Goal: Task Accomplishment & Management: Use online tool/utility

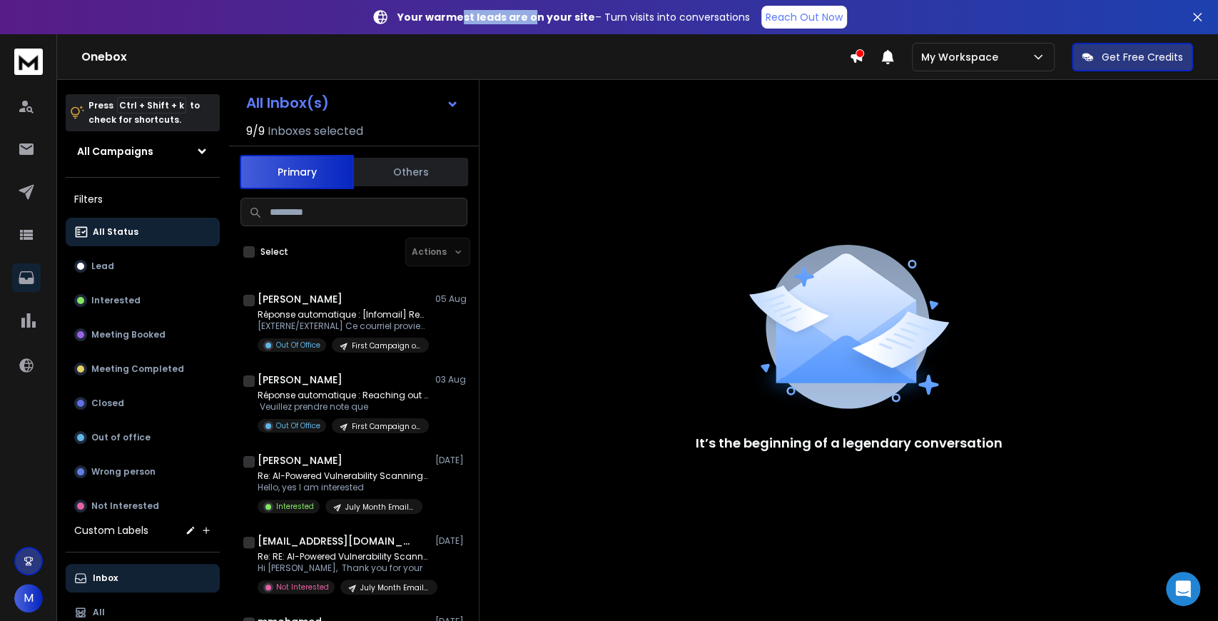
drag, startPoint x: 465, startPoint y: 13, endPoint x: 553, endPoint y: 13, distance: 87.7
click at [553, 13] on strong "Your warmest leads are on your site" at bounding box center [496, 17] width 198 height 14
drag, startPoint x: 605, startPoint y: 13, endPoint x: 667, endPoint y: 19, distance: 62.3
click at [667, 19] on p "Your warmest leads are on your site – Turn visits into conversations" at bounding box center [573, 17] width 352 height 14
click at [691, 18] on p "Your warmest leads are on your site – Turn visits into conversations" at bounding box center [573, 17] width 352 height 14
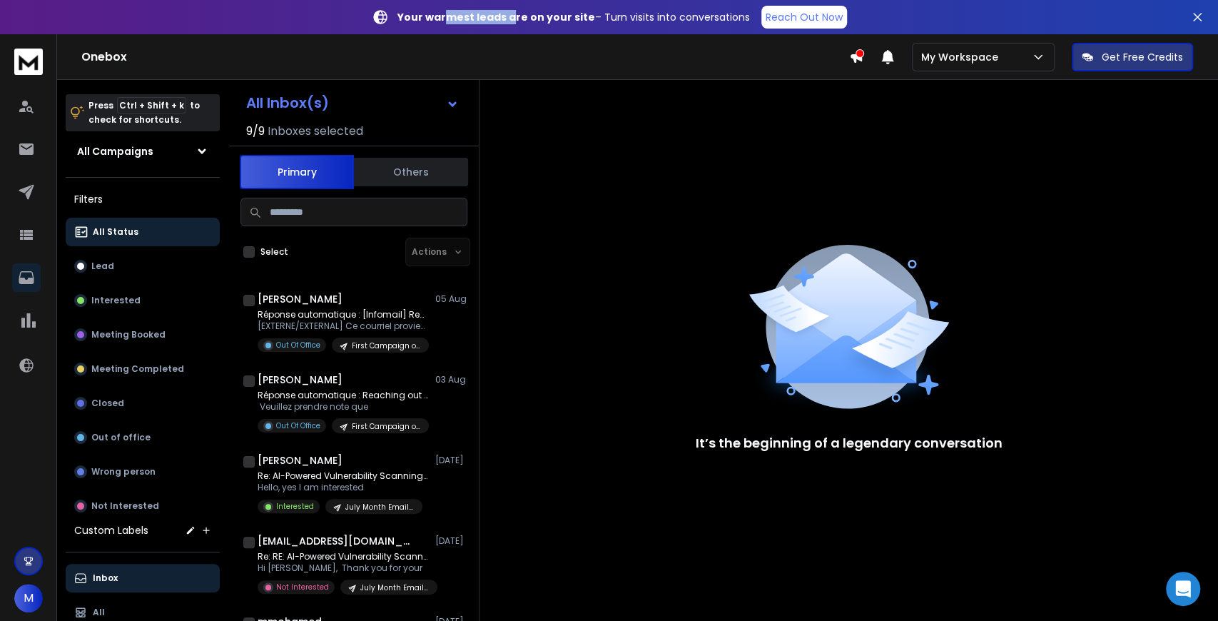
drag, startPoint x: 451, startPoint y: 16, endPoint x: 517, endPoint y: 16, distance: 65.6
click at [517, 16] on strong "Your warmest leads are on your site" at bounding box center [496, 17] width 198 height 14
click at [745, 29] on div "Your warmest leads are on your site – Turn visits into conversations Reach Out …" at bounding box center [609, 17] width 1218 height 34
click at [777, 17] on p "Reach Out Now" at bounding box center [803, 17] width 77 height 14
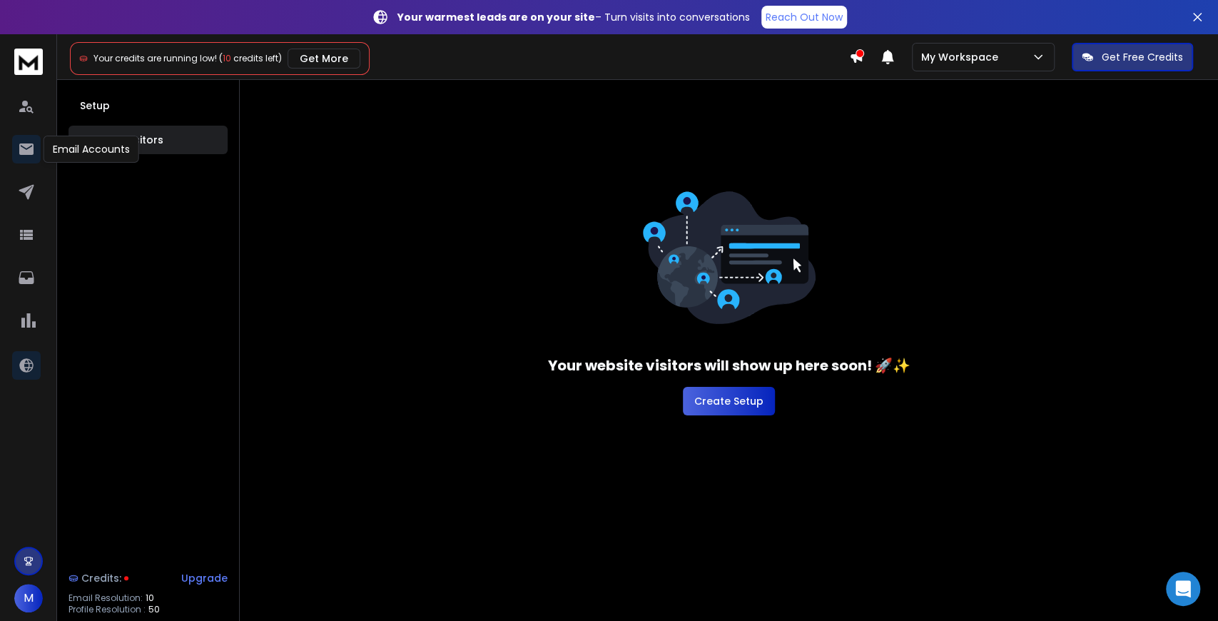
click at [21, 149] on icon at bounding box center [26, 148] width 14 height 11
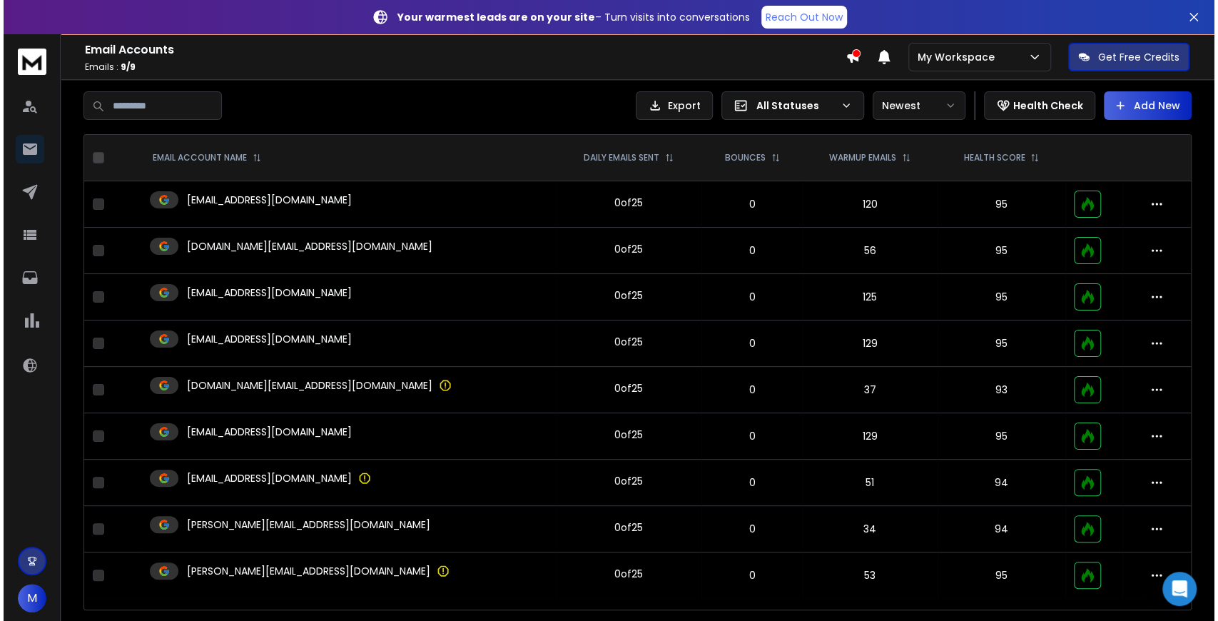
scroll to position [4, 0]
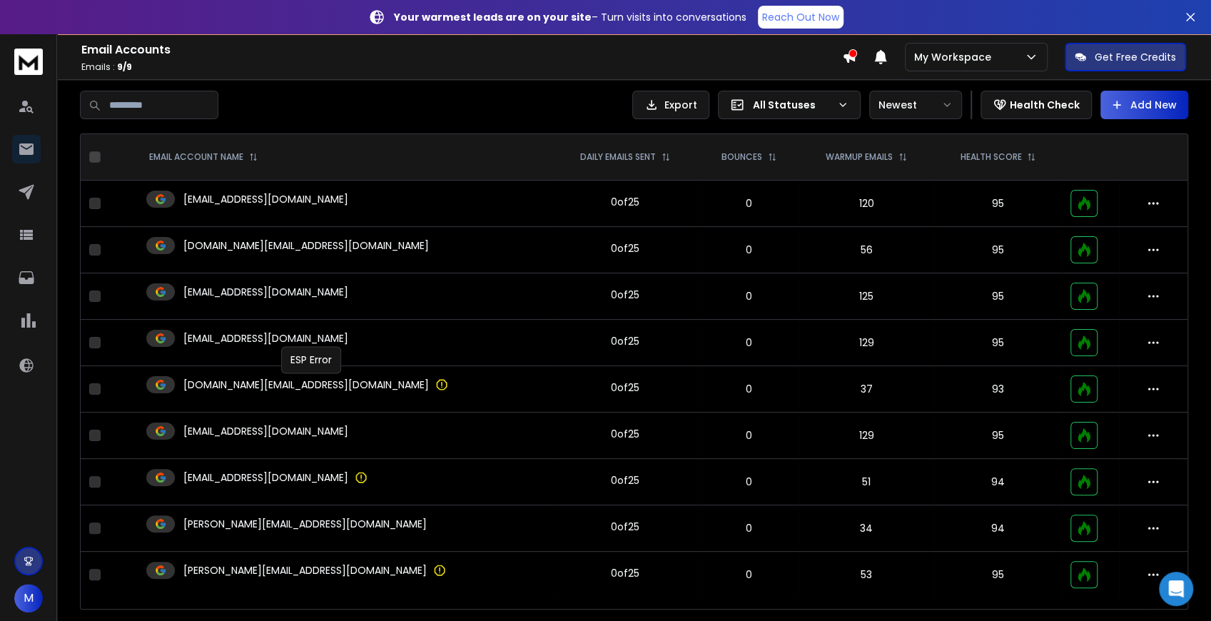
click at [437, 385] on icon at bounding box center [442, 385] width 11 height 11
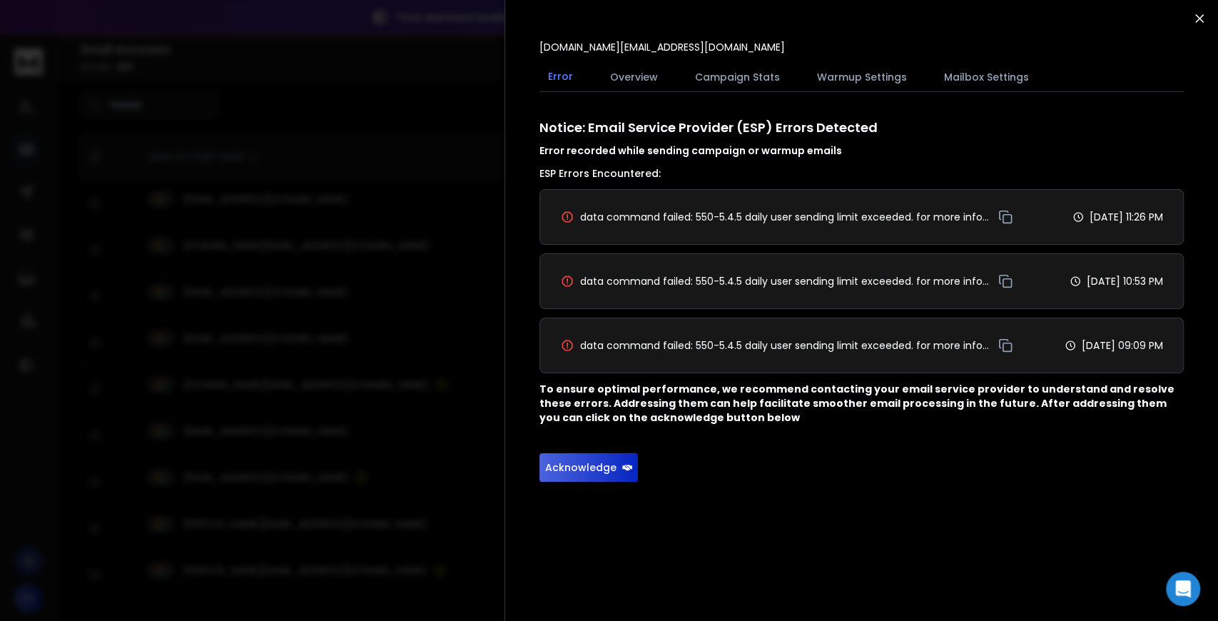
click at [1196, 20] on icon "button" at bounding box center [1199, 18] width 7 height 7
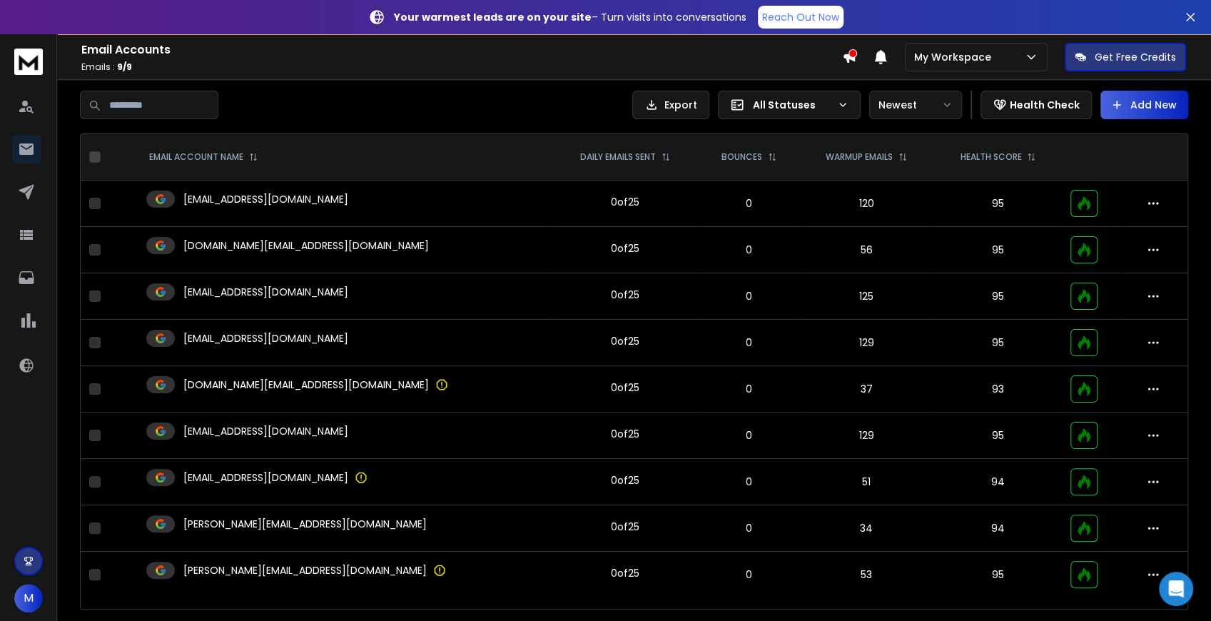
click at [239, 387] on p "[DOMAIN_NAME][EMAIL_ADDRESS][DOMAIN_NAME]" at bounding box center [305, 384] width 245 height 14
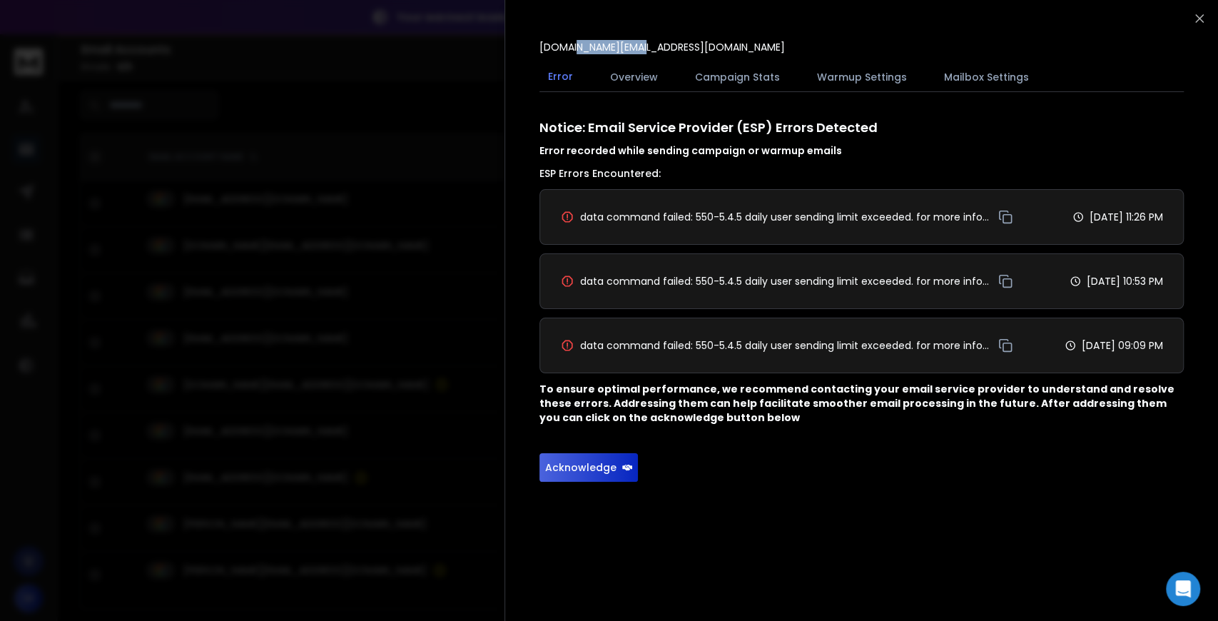
drag, startPoint x: 662, startPoint y: 51, endPoint x: 574, endPoint y: 49, distance: 87.8
click at [574, 49] on div "[DOMAIN_NAME][EMAIL_ADDRESS][DOMAIN_NAME]" at bounding box center [861, 47] width 644 height 14
copy p "@mtechca.com"
click at [612, 51] on p "[DOMAIN_NAME][EMAIL_ADDRESS][DOMAIN_NAME]" at bounding box center [661, 47] width 245 height 14
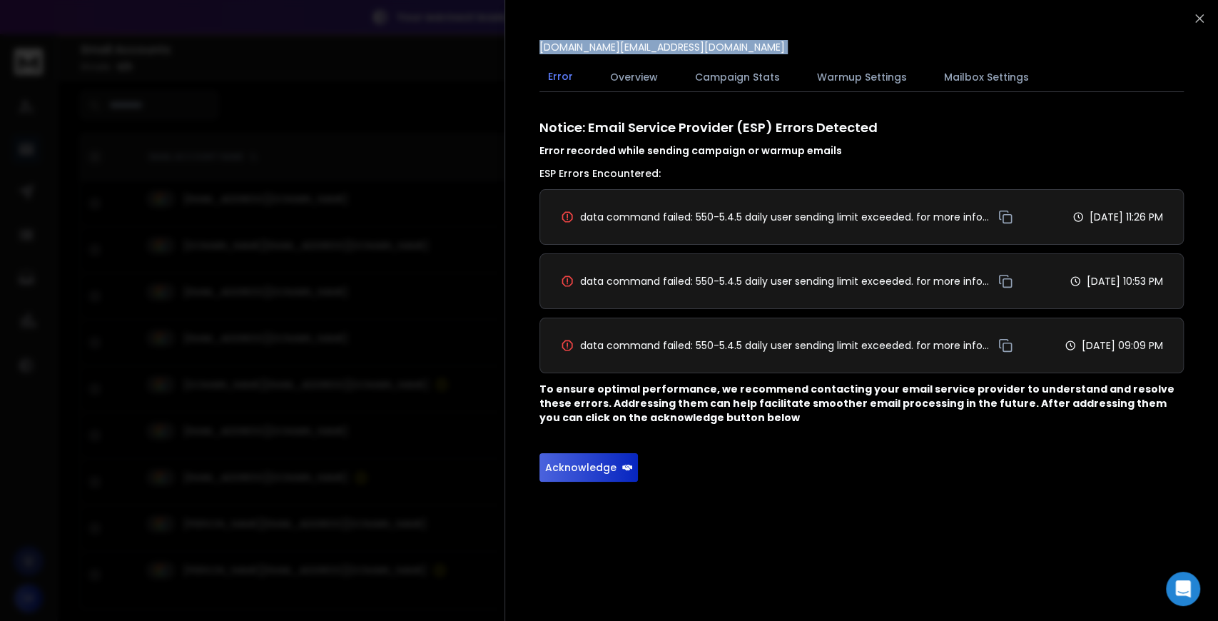
click at [612, 51] on p "[DOMAIN_NAME][EMAIL_ADDRESS][DOMAIN_NAME]" at bounding box center [661, 47] width 245 height 14
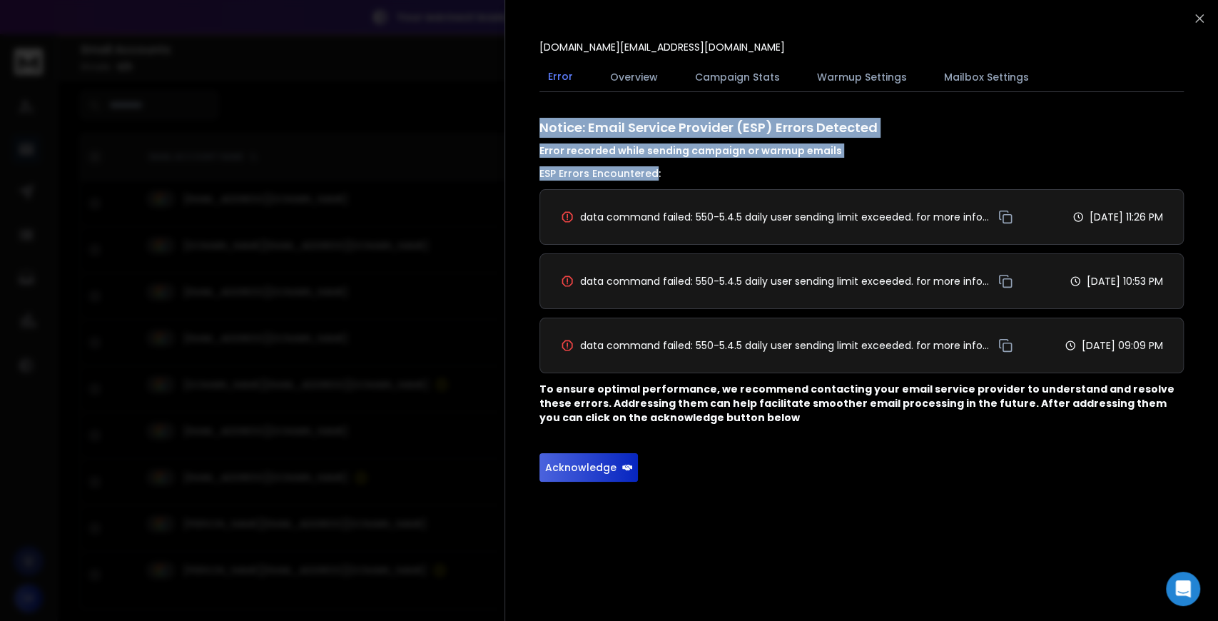
drag, startPoint x: 652, startPoint y: 175, endPoint x: 513, endPoint y: 132, distance: 145.8
click at [513, 132] on div "Multi Select Table Sheet m.tech@mtechca.com Error Overview Campaign Stats Warmu…" at bounding box center [860, 310] width 713 height 621
click at [544, 124] on h1 "Notice: Email Service Provider (ESP) Errors Detected Error recorded while sendi…" at bounding box center [861, 138] width 644 height 40
drag, startPoint x: 544, startPoint y: 124, endPoint x: 686, endPoint y: 161, distance: 147.2
click at [686, 161] on div "Notice: Email Service Provider (ESP) Errors Detected Error recorded while sendi…" at bounding box center [861, 271] width 644 height 307
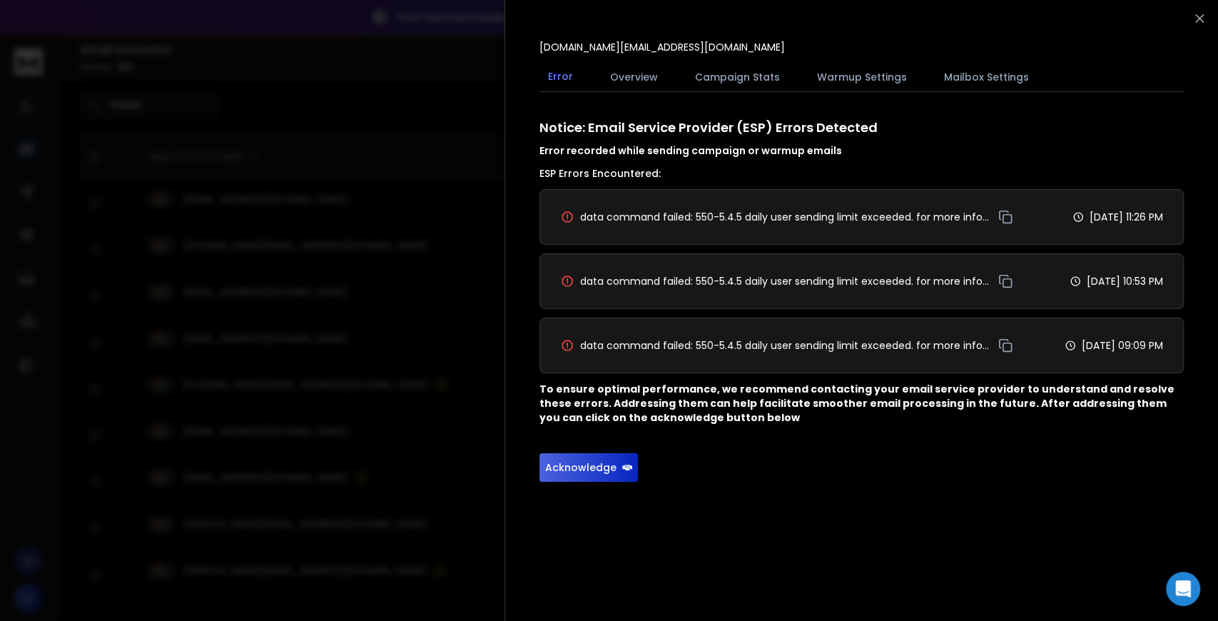
click at [810, 155] on h4 "Error recorded while sending campaign or warmup emails" at bounding box center [861, 150] width 644 height 14
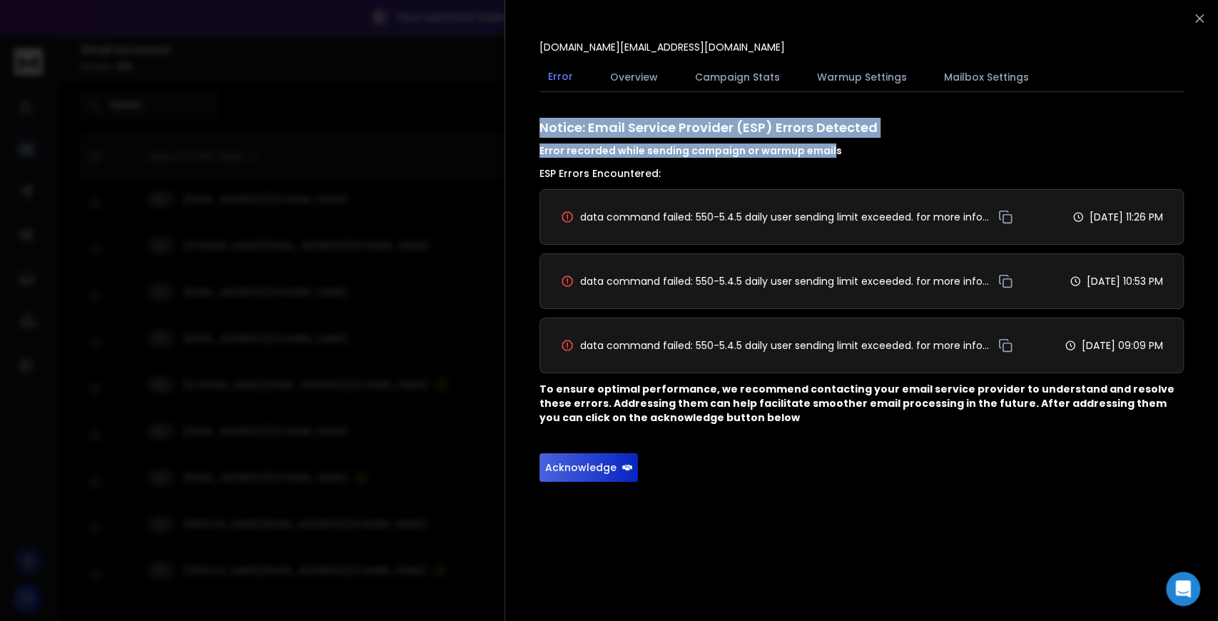
drag, startPoint x: 831, startPoint y: 150, endPoint x: 538, endPoint y: 118, distance: 294.9
click at [538, 118] on div "m.tech@mtechca.com Error Overview Campaign Stats Warmup Settings Mailbox Settin…" at bounding box center [861, 260] width 678 height 487
drag, startPoint x: 538, startPoint y: 118, endPoint x: 648, endPoint y: 177, distance: 125.1
click at [648, 177] on div "m.tech@mtechca.com Error Overview Campaign Stats Warmup Settings Mailbox Settin…" at bounding box center [861, 260] width 678 height 487
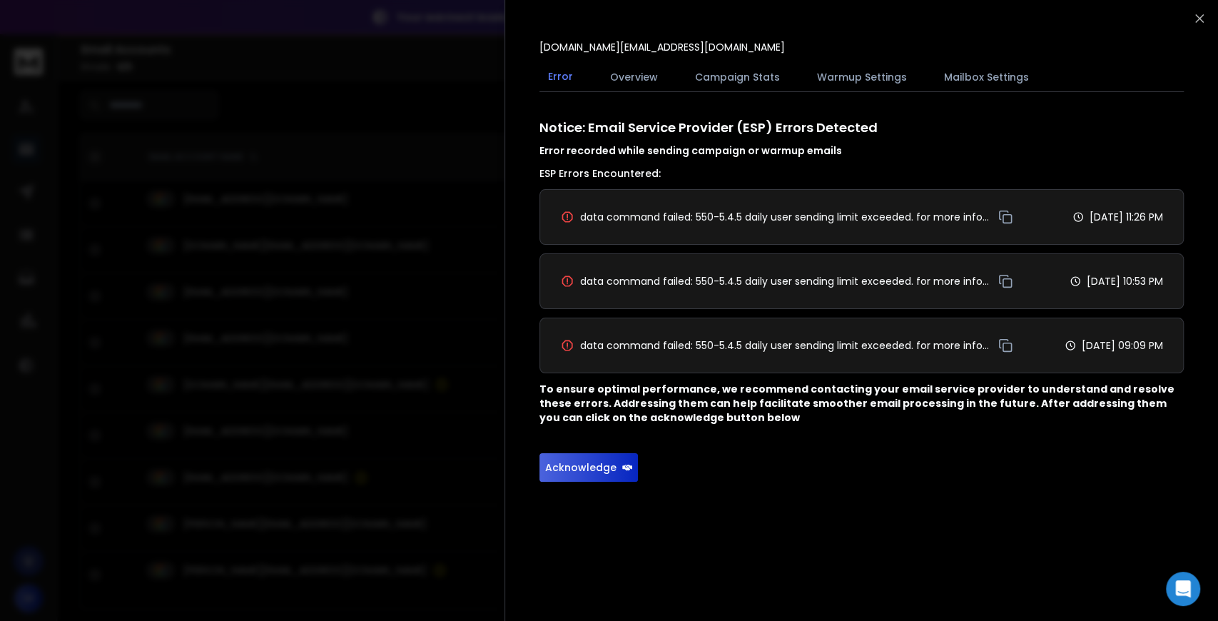
click at [658, 174] on h3 "ESP Errors Encountered:" at bounding box center [861, 173] width 644 height 14
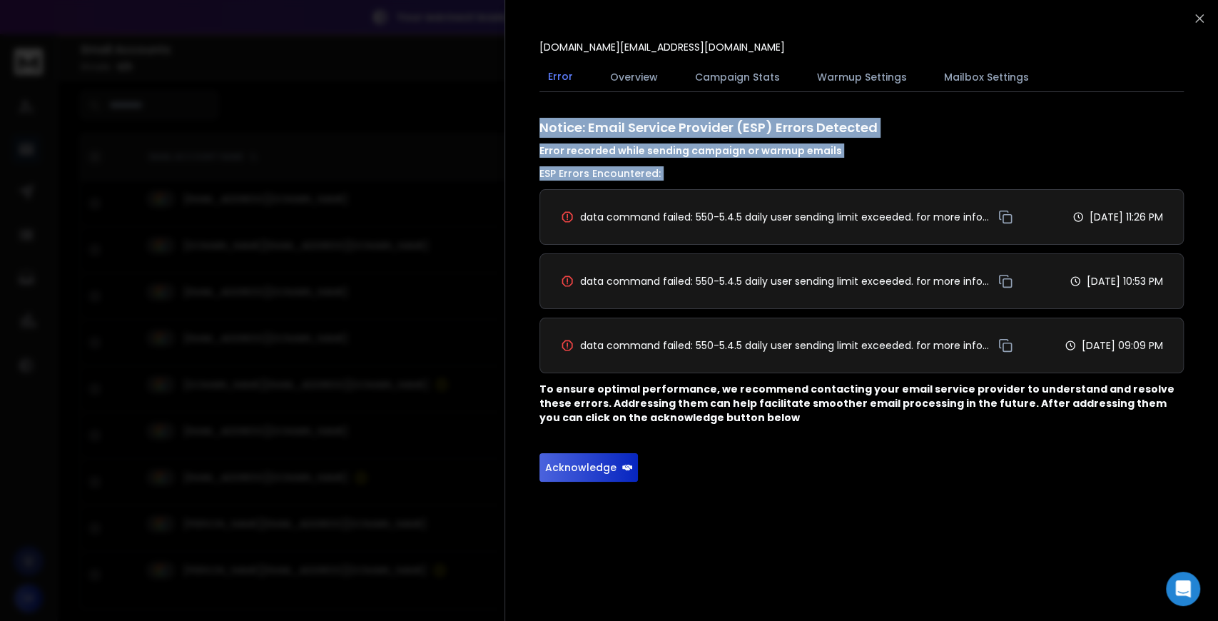
drag, startPoint x: 658, startPoint y: 174, endPoint x: 521, endPoint y: 115, distance: 149.2
click at [521, 115] on div "Multi Select Table Sheet m.tech@mtechca.com Error Overview Campaign Stats Warmu…" at bounding box center [860, 310] width 713 height 621
click at [552, 128] on h1 "Notice: Email Service Provider (ESP) Errors Detected Error recorded while sendi…" at bounding box center [861, 138] width 644 height 40
drag, startPoint x: 544, startPoint y: 128, endPoint x: 689, endPoint y: 165, distance: 149.5
click at [689, 165] on div "Notice: Email Service Provider (ESP) Errors Detected Error recorded while sendi…" at bounding box center [861, 271] width 644 height 307
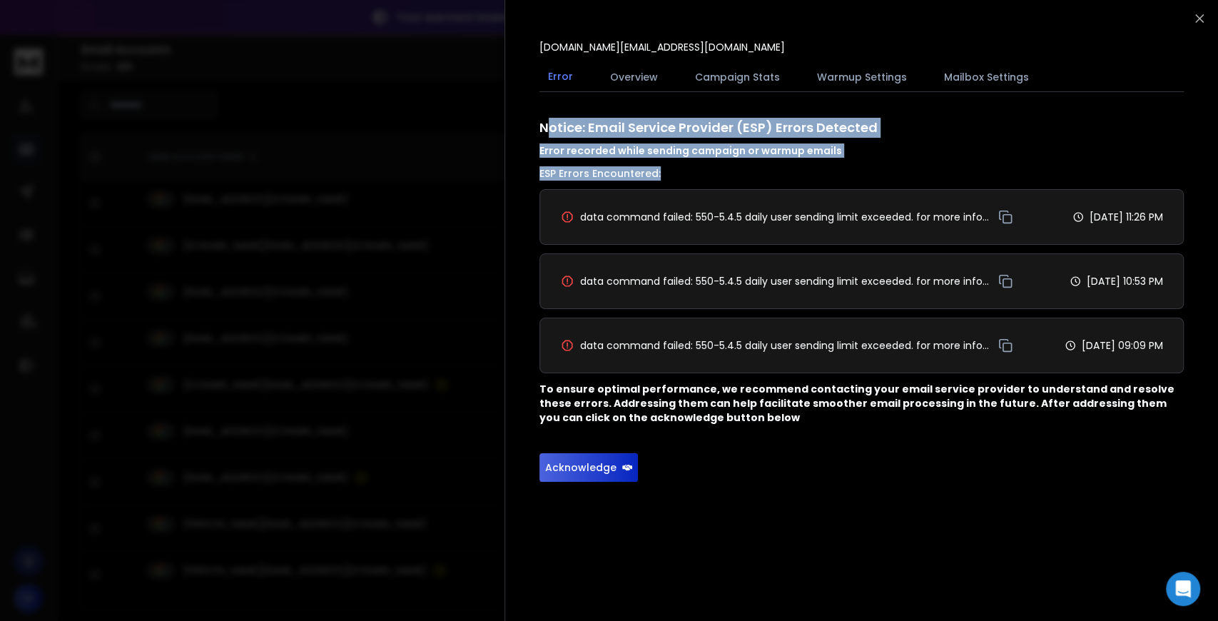
click at [682, 174] on h3 "ESP Errors Encountered:" at bounding box center [861, 173] width 644 height 14
drag, startPoint x: 682, startPoint y: 174, endPoint x: 529, endPoint y: 118, distance: 163.4
click at [529, 118] on div "m.tech@mtechca.com Error Overview Campaign Stats Warmup Settings Mailbox Settin…" at bounding box center [861, 260] width 678 height 487
click at [548, 127] on h1 "Notice: Email Service Provider (ESP) Errors Detected Error recorded while sendi…" at bounding box center [861, 138] width 644 height 40
drag, startPoint x: 548, startPoint y: 127, endPoint x: 679, endPoint y: 187, distance: 144.3
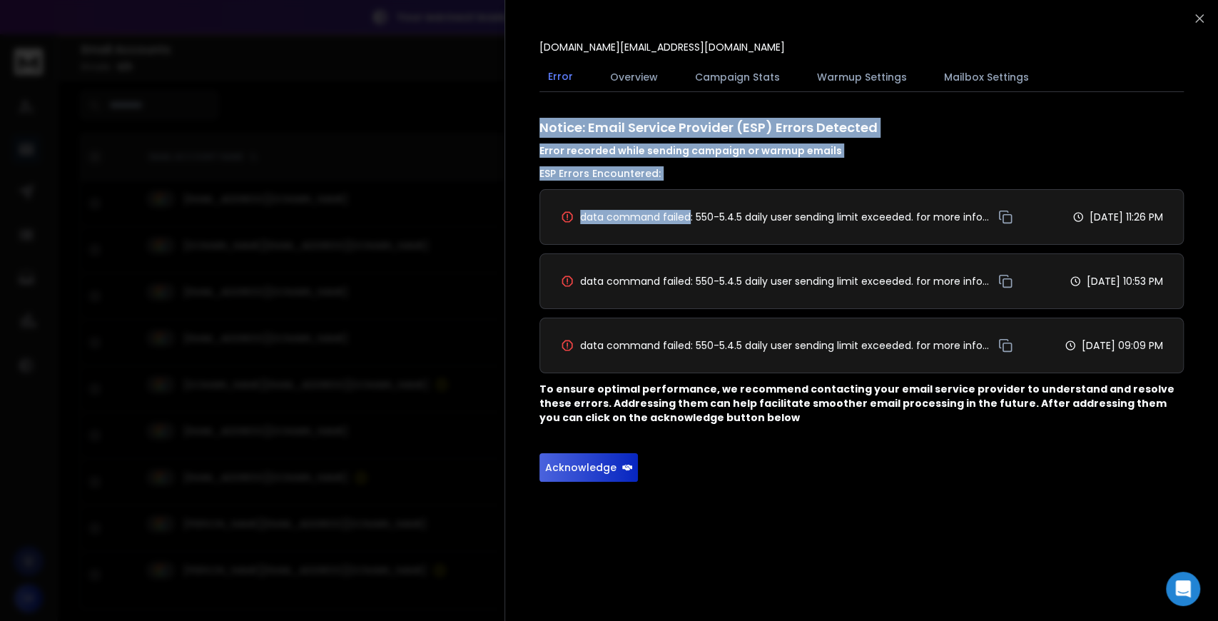
click at [679, 187] on div "Notice: Email Service Provider (ESP) Errors Detected Error recorded while sendi…" at bounding box center [861, 271] width 644 height 307
click at [651, 174] on h3 "ESP Errors Encountered:" at bounding box center [861, 173] width 644 height 14
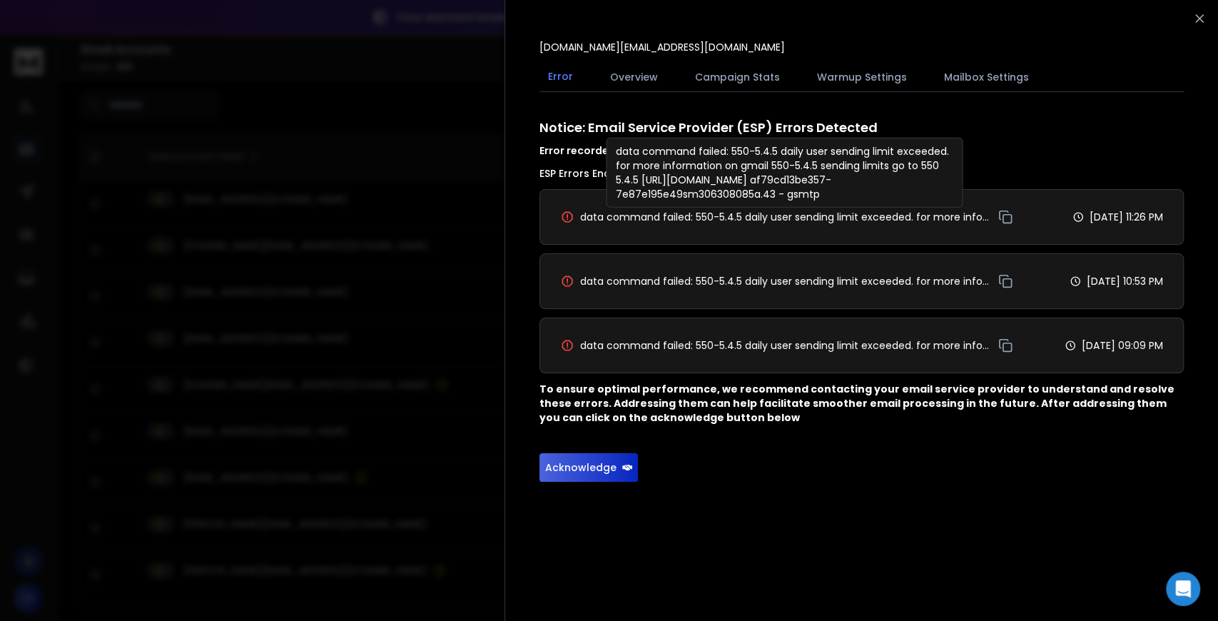
click at [705, 212] on span "data command failed: 550-5.4.5 daily user sending limit exceeded. for more info…" at bounding box center [785, 217] width 410 height 14
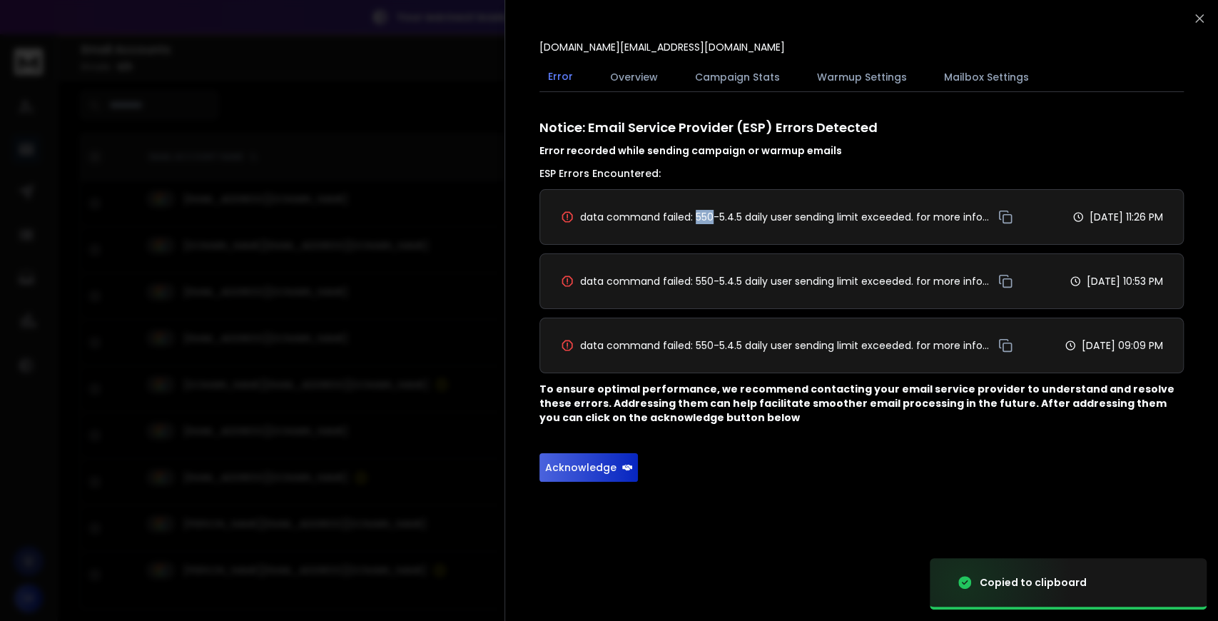
click at [705, 212] on span "data command failed: 550-5.4.5 daily user sending limit exceeded. for more info…" at bounding box center [785, 217] width 410 height 14
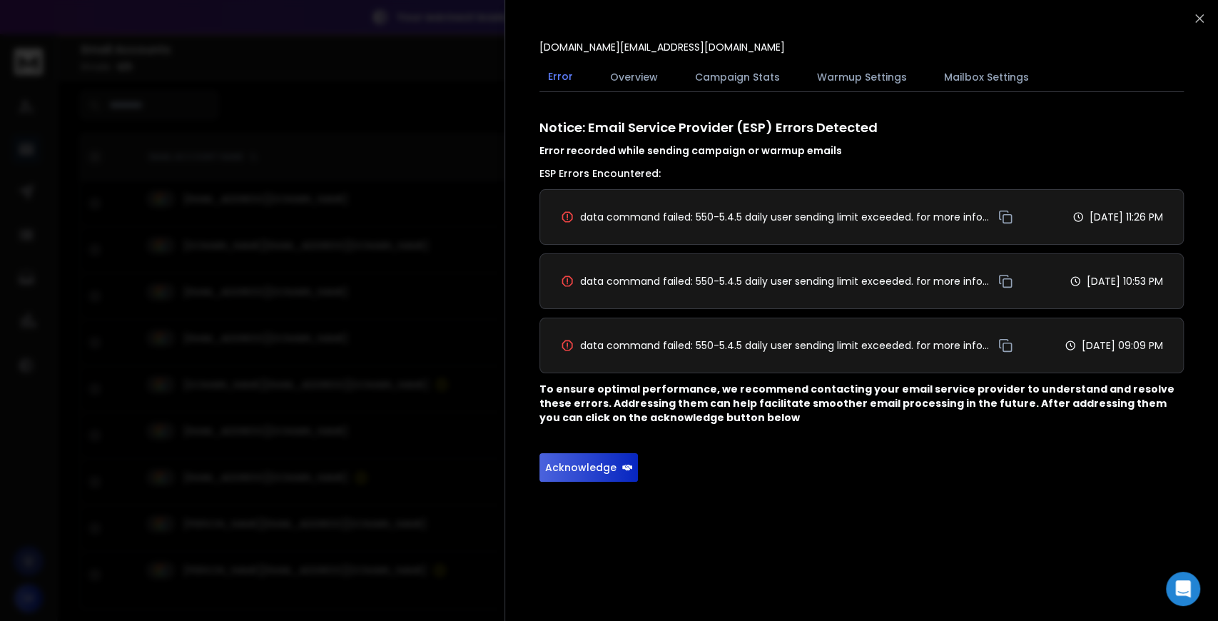
click at [1141, 214] on p "Aug 16, 2025, 11:26 PM" at bounding box center [1125, 217] width 73 height 14
click at [1116, 220] on p "Aug 16, 2025, 11:26 PM" at bounding box center [1125, 217] width 73 height 14
drag, startPoint x: 1059, startPoint y: 214, endPoint x: 1137, endPoint y: 214, distance: 77.8
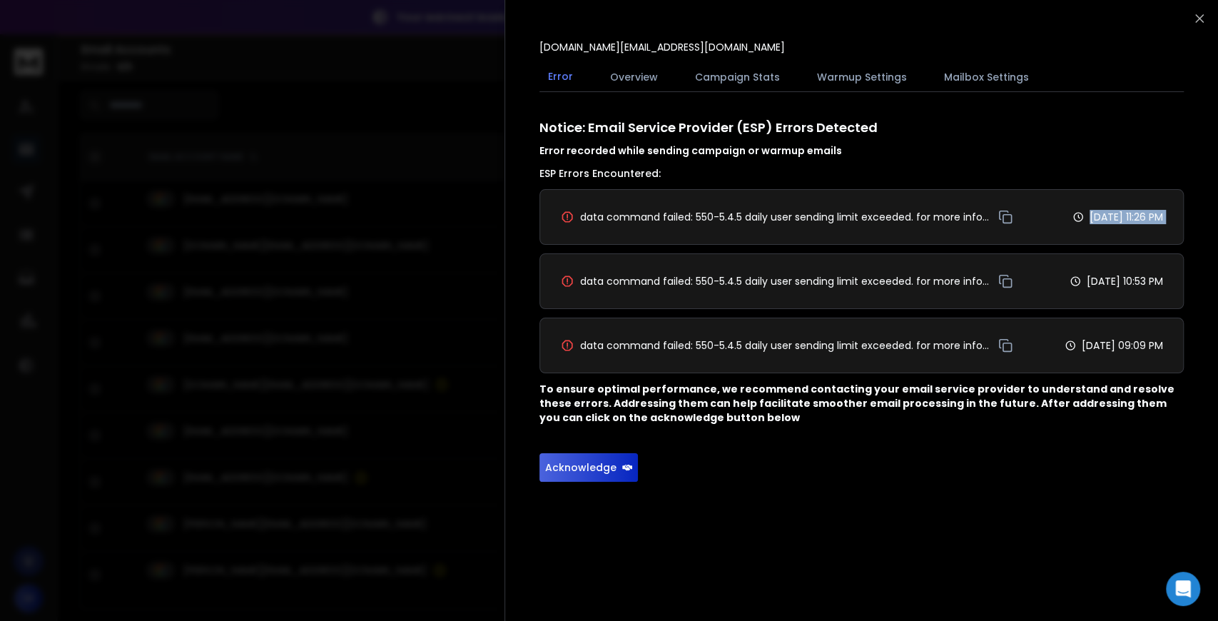
click at [1137, 214] on p "Aug 16, 2025, 11:26 PM" at bounding box center [1125, 217] width 73 height 14
click at [1121, 214] on p "Aug 16, 2025, 11:26 PM" at bounding box center [1125, 217] width 73 height 14
click at [1089, 215] on p "Aug 16, 2025, 11:26 PM" at bounding box center [1125, 217] width 73 height 14
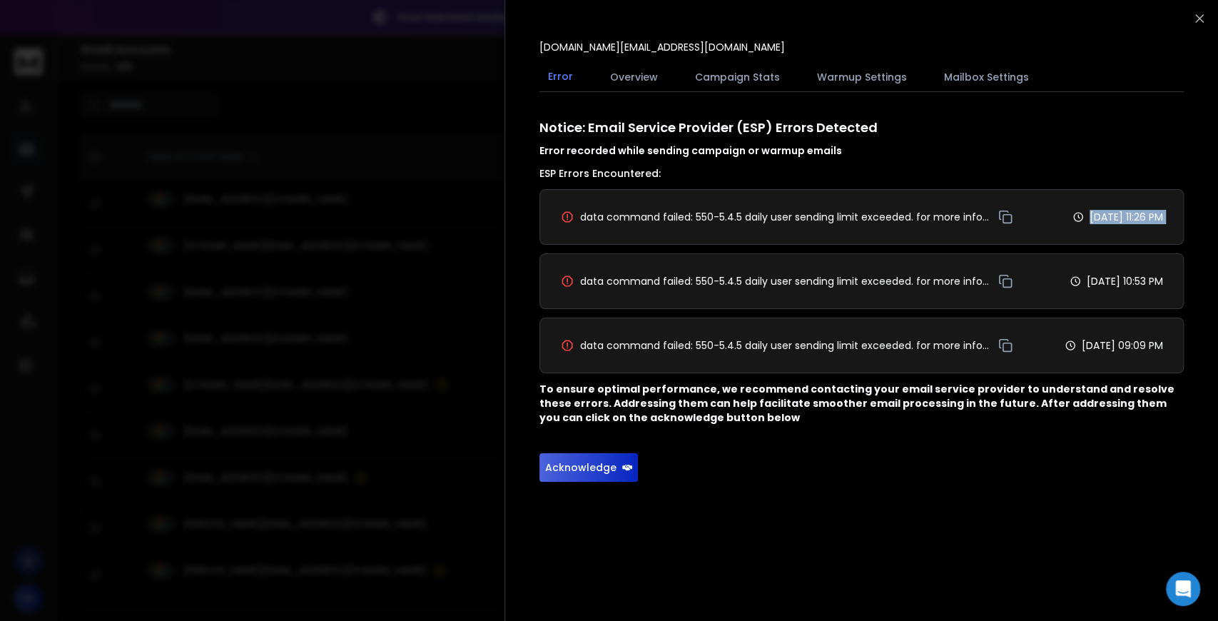
drag, startPoint x: 1052, startPoint y: 218, endPoint x: 1155, endPoint y: 211, distance: 103.7
click at [1155, 211] on div "Aug 16, 2025, 11:26 PM" at bounding box center [1117, 217] width 91 height 14
drag, startPoint x: 1054, startPoint y: 279, endPoint x: 1154, endPoint y: 279, distance: 99.2
click at [1154, 279] on p "Aug 16, 2025, 10:53 PM" at bounding box center [1125, 281] width 76 height 14
drag, startPoint x: 1156, startPoint y: 279, endPoint x: 1054, endPoint y: 280, distance: 101.3
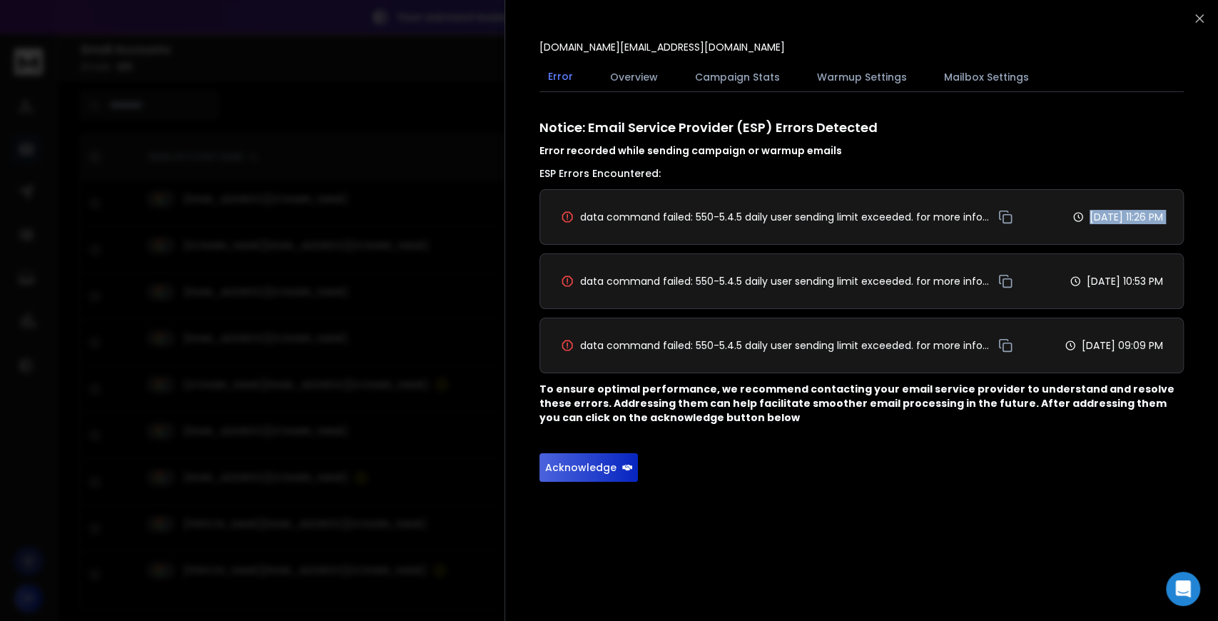
click at [1087, 280] on p "Aug 16, 2025, 10:53 PM" at bounding box center [1125, 281] width 76 height 14
drag, startPoint x: 1050, startPoint y: 345, endPoint x: 1160, endPoint y: 344, distance: 109.9
click at [1160, 344] on div "data command failed: 550-5.4.5 daily user sending limit exceeded. for more info…" at bounding box center [861, 345] width 644 height 56
click at [1156, 344] on p "Aug 16, 2025, 09:09 PM" at bounding box center [1122, 345] width 81 height 14
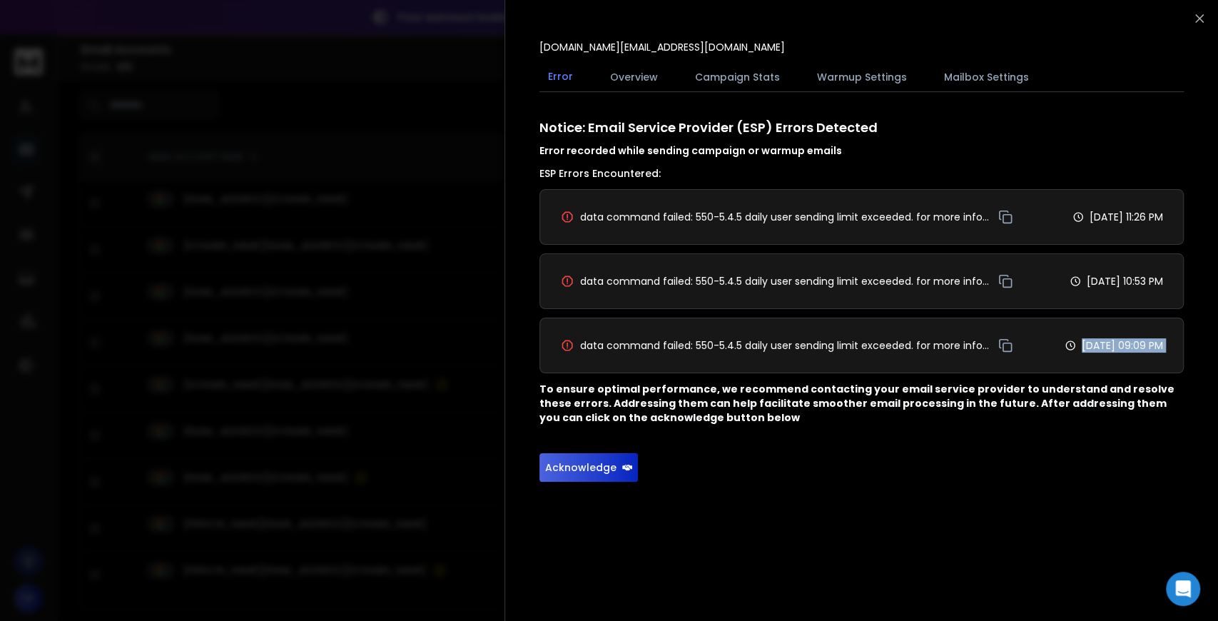
click at [1156, 344] on p "Aug 16, 2025, 09:09 PM" at bounding box center [1122, 345] width 81 height 14
click at [602, 468] on button "Acknowledge" at bounding box center [588, 467] width 98 height 29
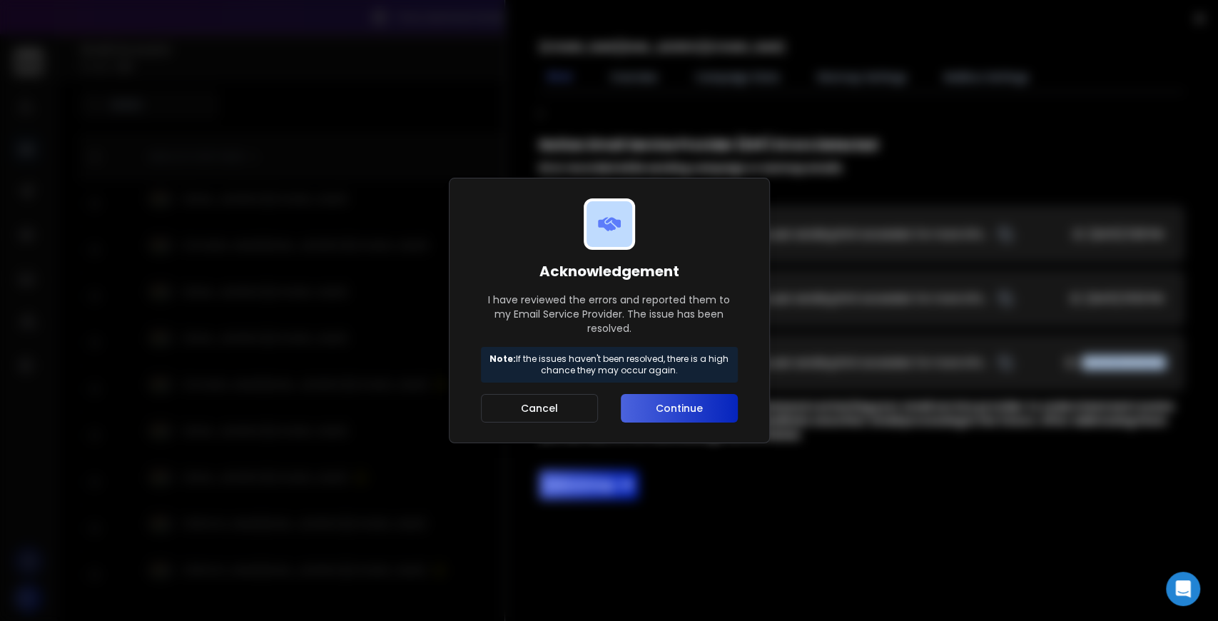
click at [669, 405] on button "Continue" at bounding box center [679, 408] width 116 height 29
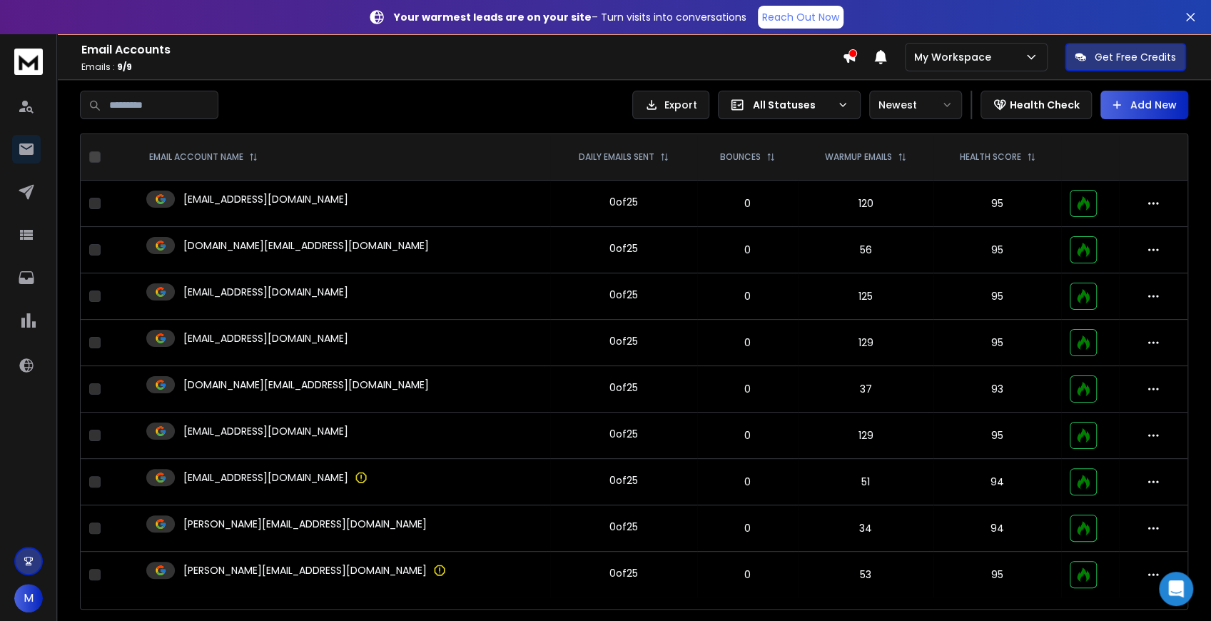
click at [302, 484] on td "[EMAIL_ADDRESS][DOMAIN_NAME]" at bounding box center [344, 482] width 412 height 46
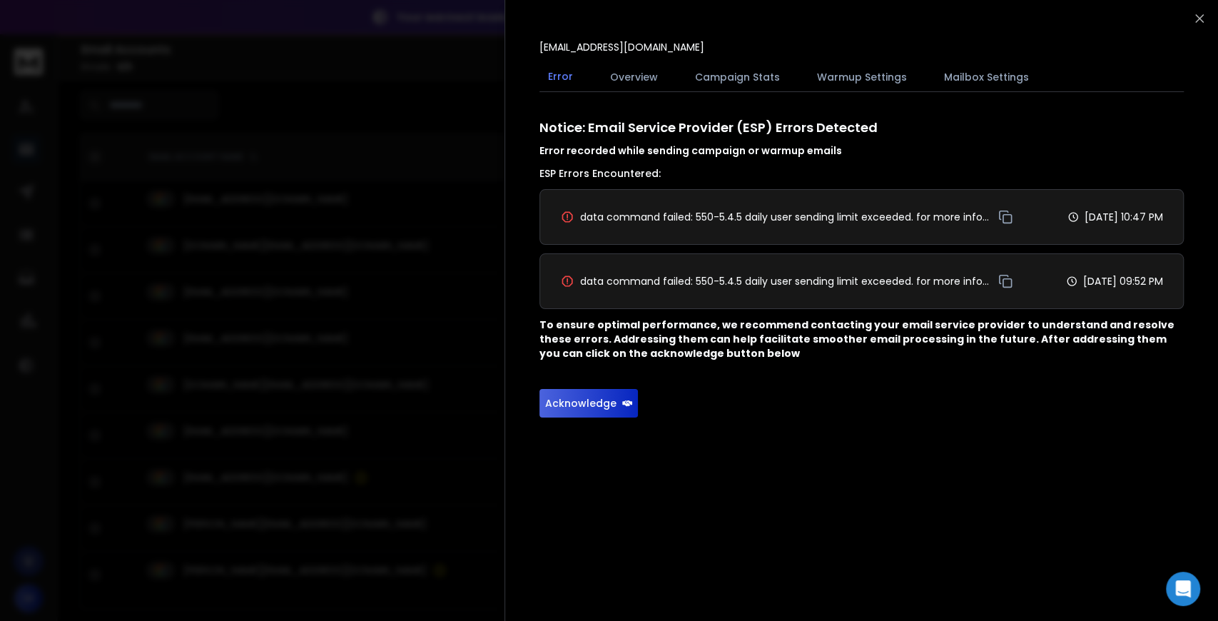
click at [569, 44] on p "[EMAIL_ADDRESS][DOMAIN_NAME]" at bounding box center [621, 47] width 165 height 14
copy p "[EMAIL_ADDRESS][DOMAIN_NAME]"
click at [549, 400] on button "Acknowledge" at bounding box center [588, 403] width 98 height 29
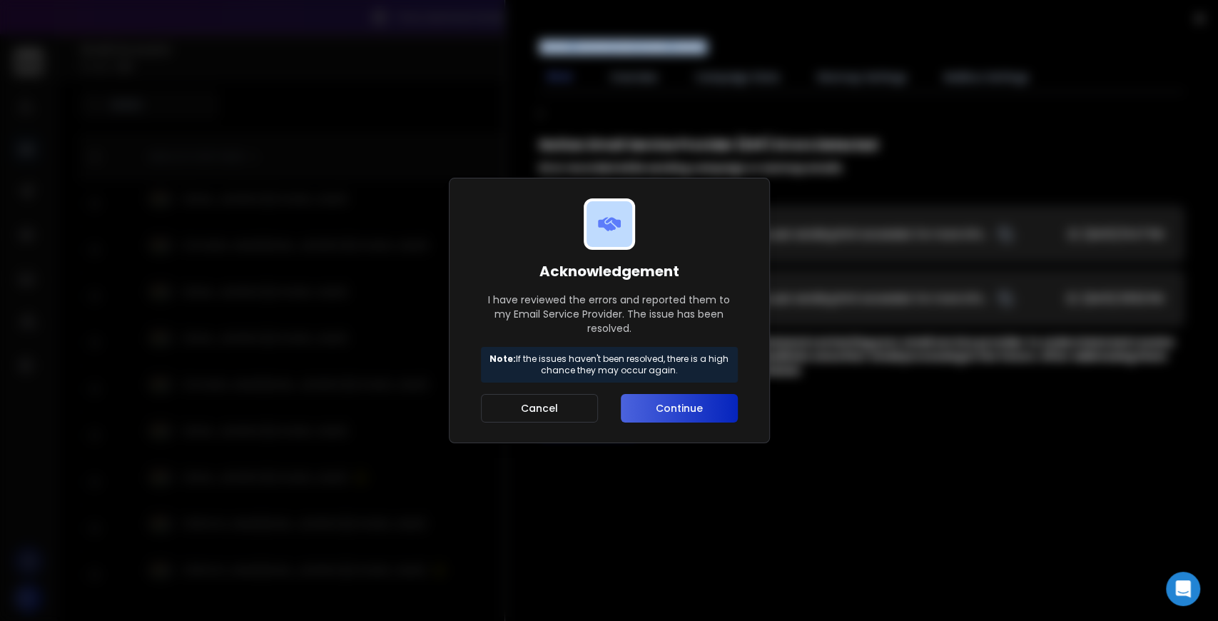
click at [646, 422] on button "Continue" at bounding box center [679, 408] width 116 height 29
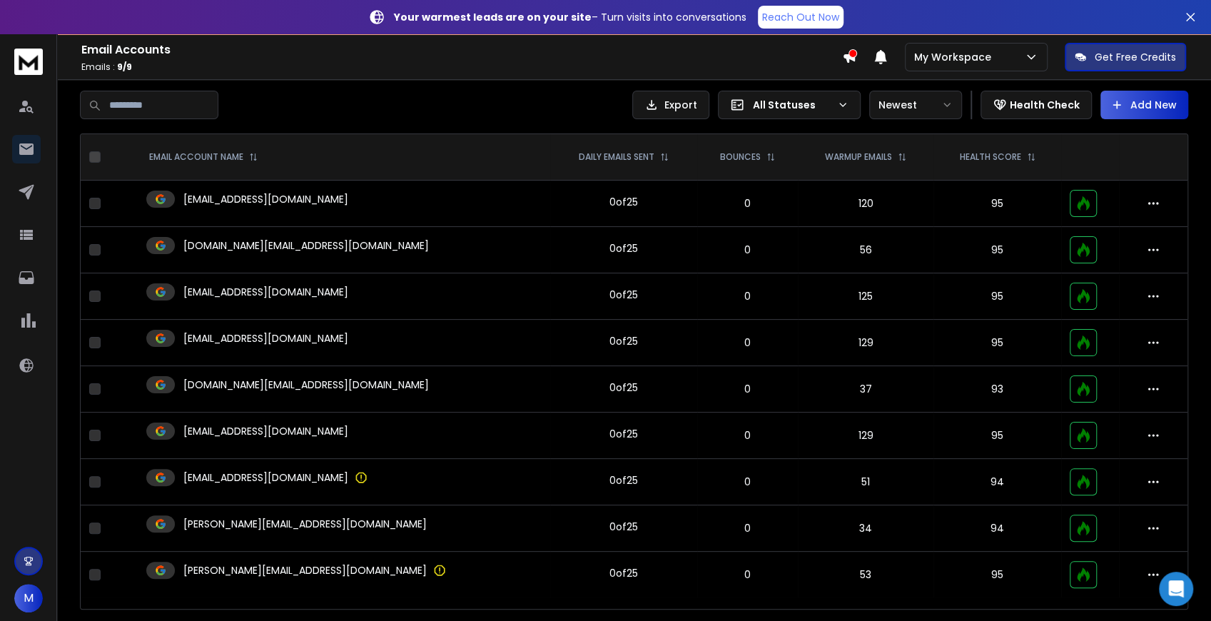
click at [289, 566] on p "[PERSON_NAME][EMAIL_ADDRESS][DOMAIN_NAME]" at bounding box center [304, 570] width 243 height 14
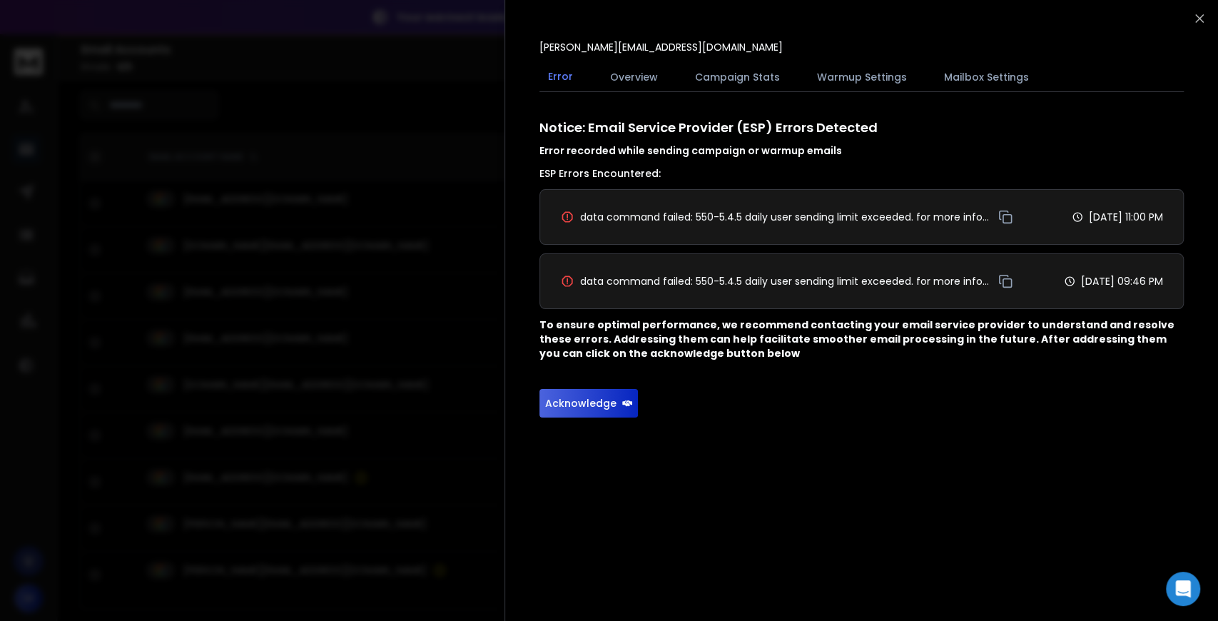
click at [645, 74] on button "Overview" at bounding box center [633, 76] width 65 height 31
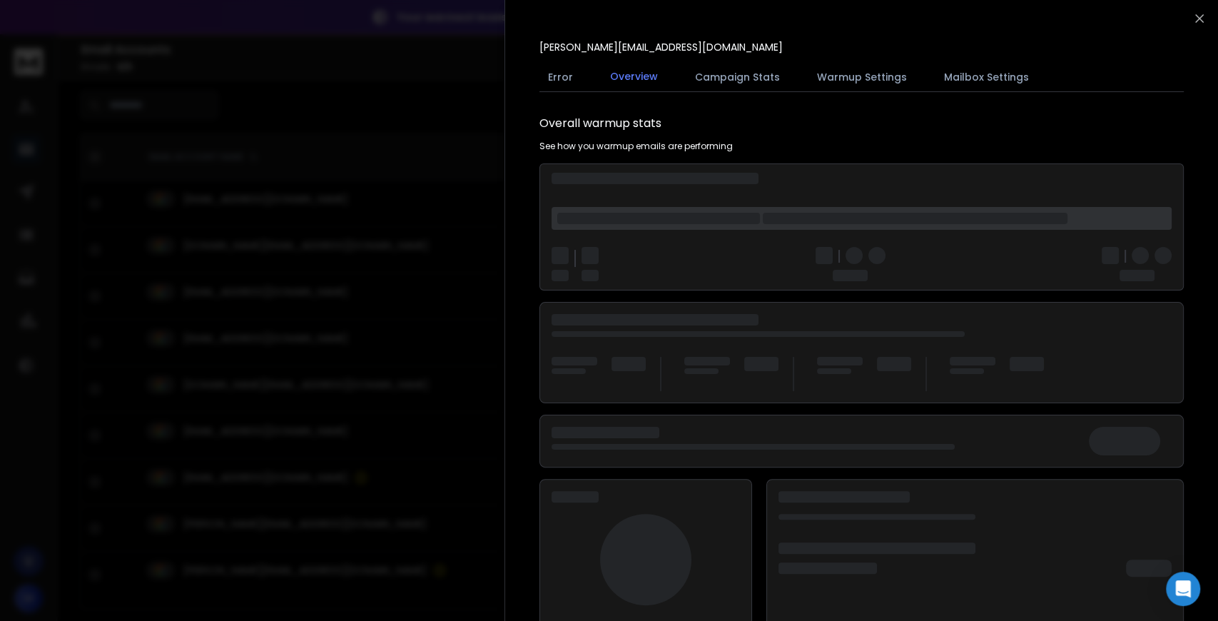
click at [875, 78] on button "Warmup Settings" at bounding box center [861, 76] width 107 height 31
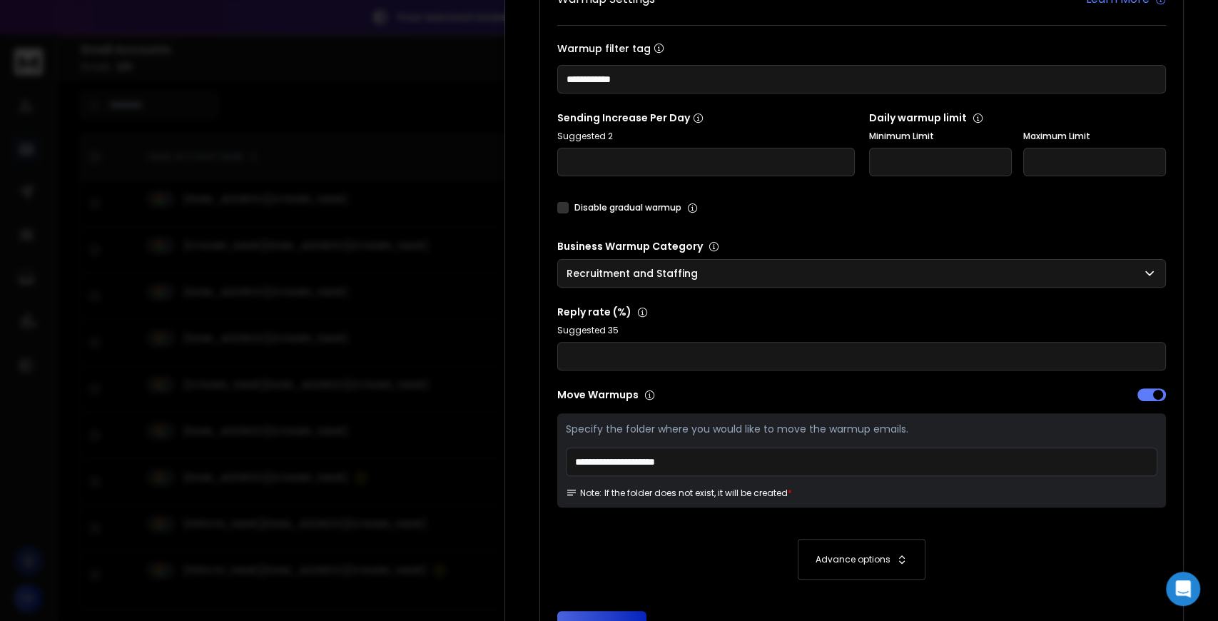
scroll to position [190, 0]
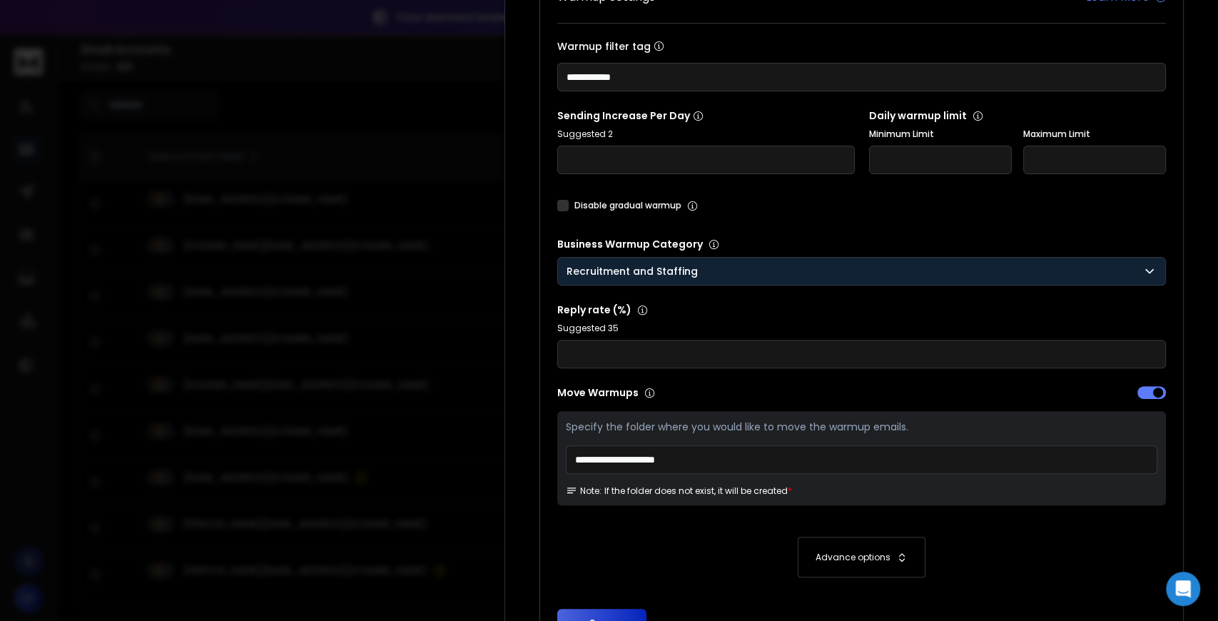
click at [629, 269] on p "Recruitment and Staffing" at bounding box center [634, 271] width 137 height 14
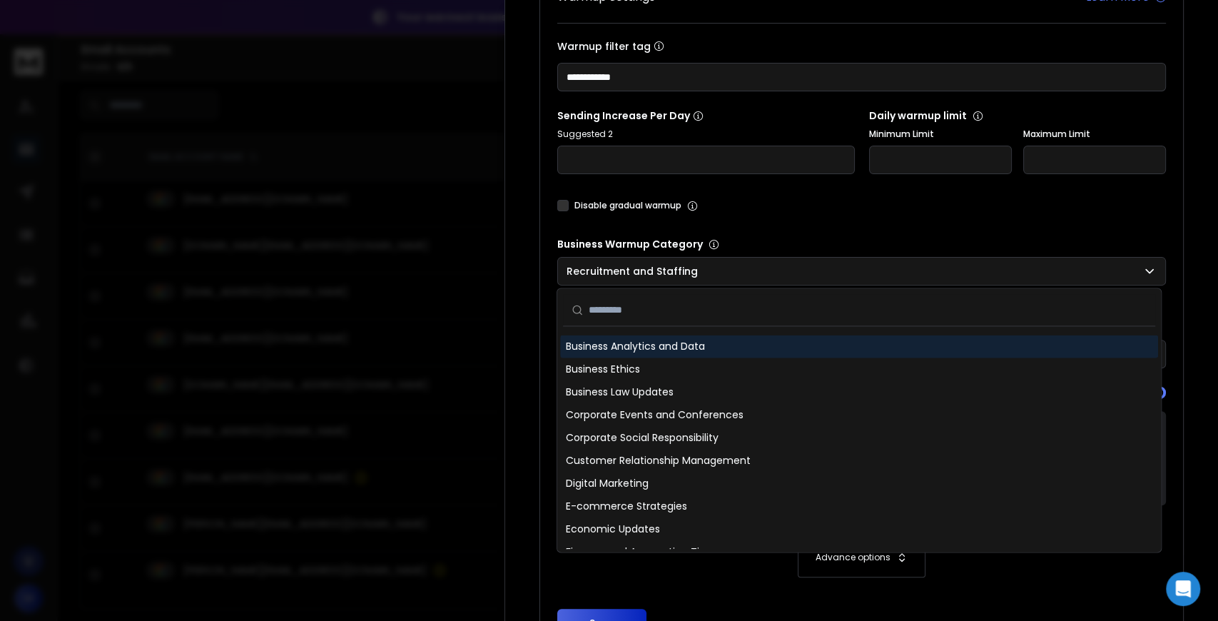
click at [628, 312] on input "text" at bounding box center [868, 309] width 558 height 31
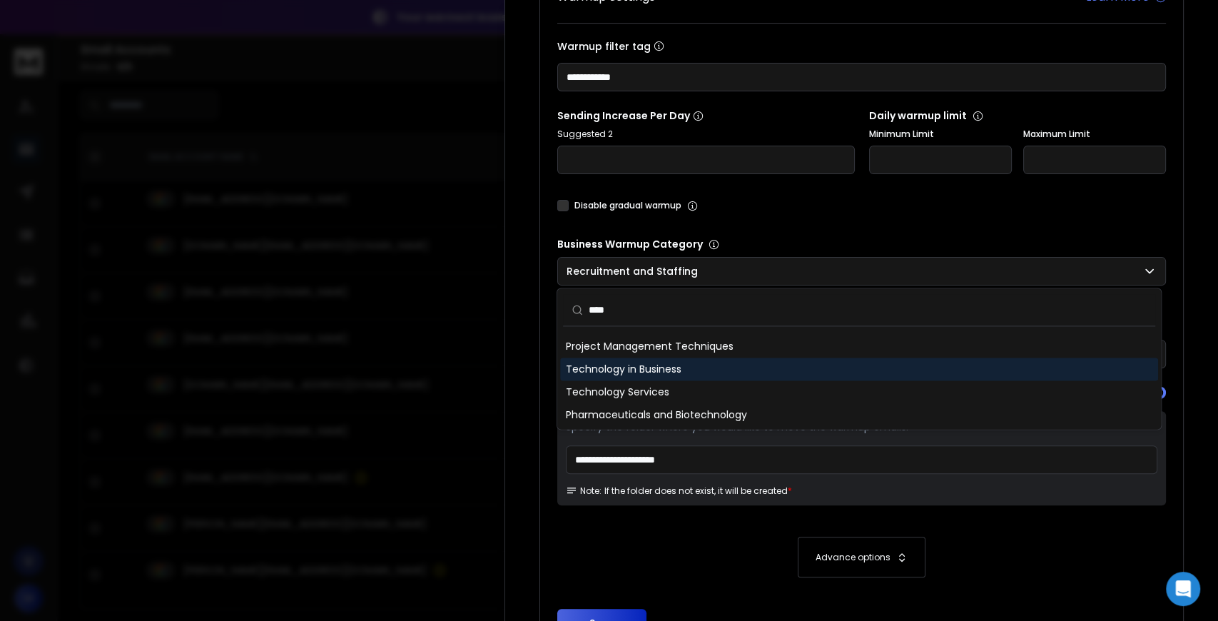
type input "****"
click at [629, 365] on span "Technology in Business" at bounding box center [624, 369] width 116 height 14
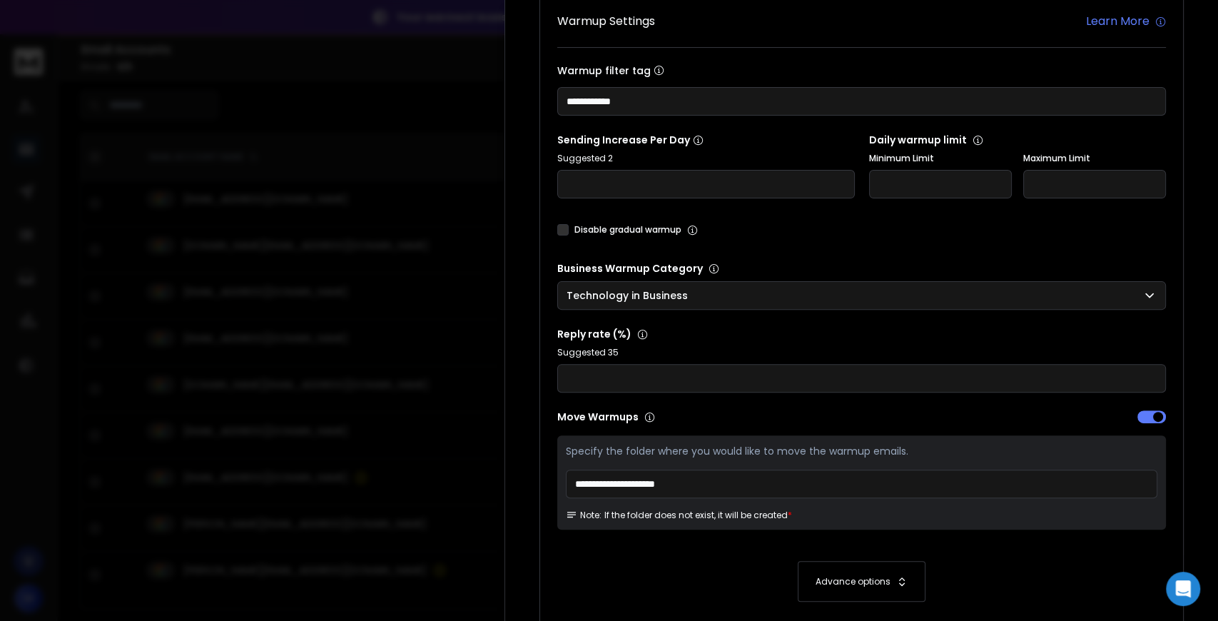
scroll to position [121, 0]
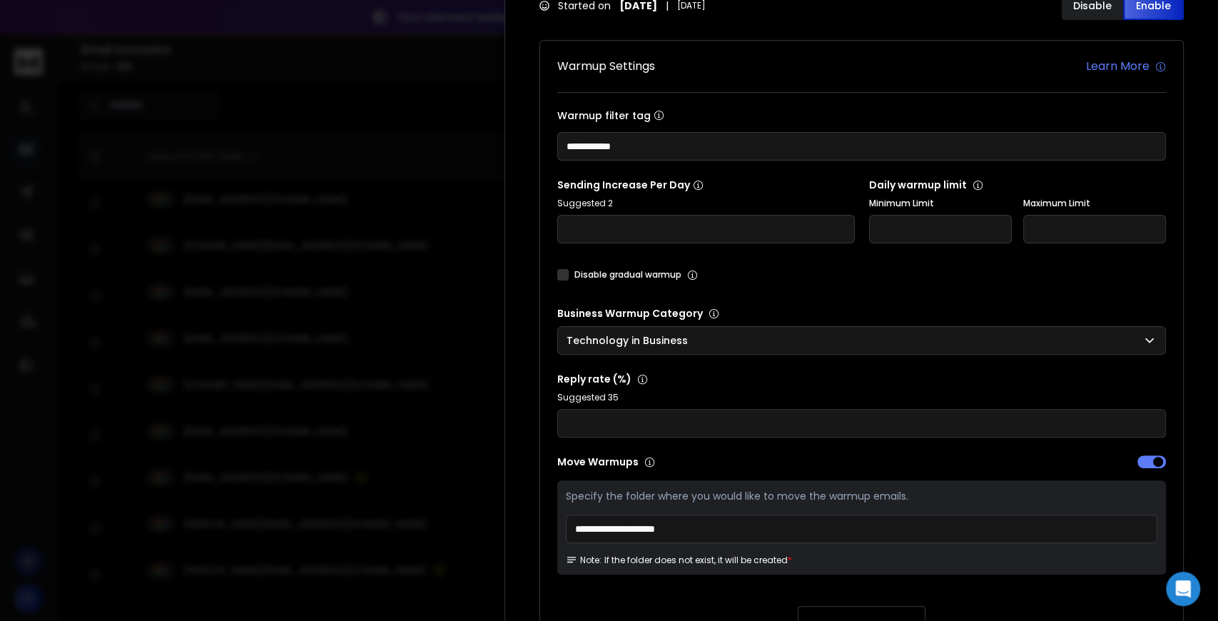
click at [564, 275] on button "Disable gradual warmup" at bounding box center [562, 274] width 11 height 11
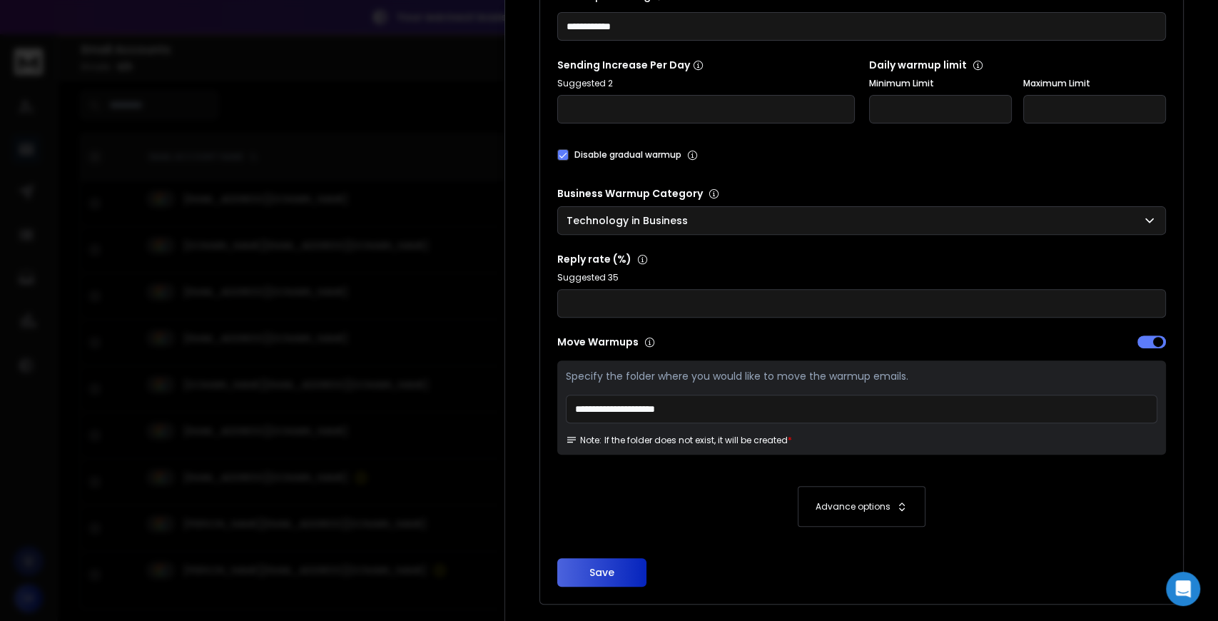
scroll to position [263, 0]
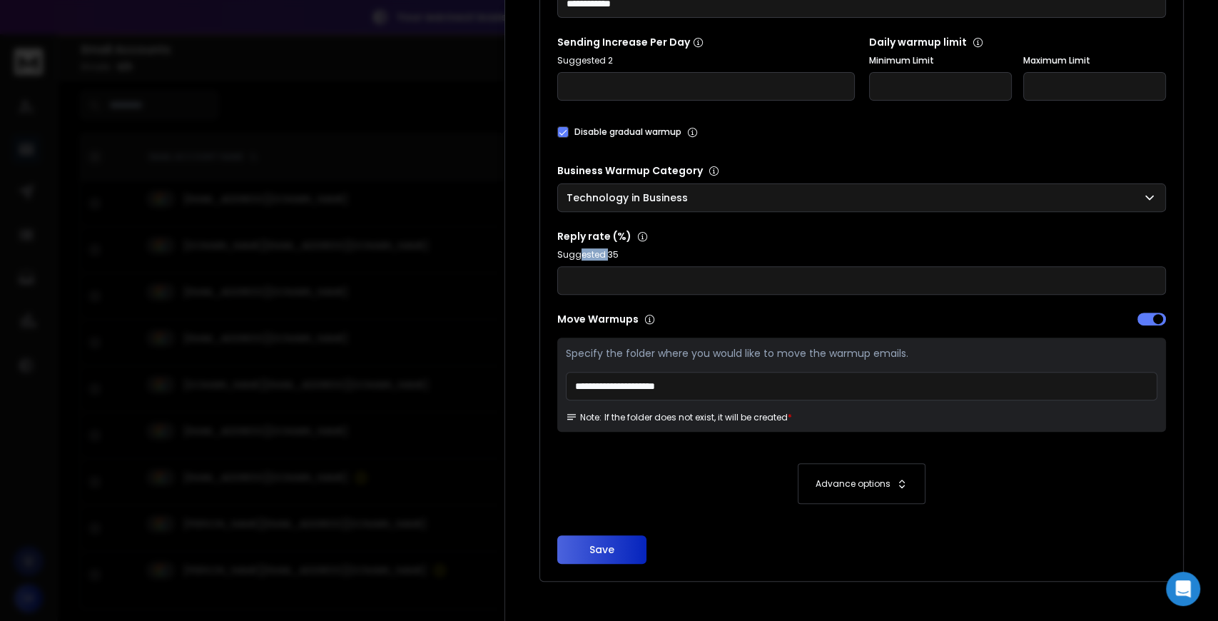
drag, startPoint x: 578, startPoint y: 252, endPoint x: 606, endPoint y: 251, distance: 28.5
click at [606, 251] on p "Suggested 35" at bounding box center [861, 254] width 609 height 11
click at [614, 251] on p "Suggested 35" at bounding box center [861, 254] width 609 height 11
click at [610, 545] on button "Save" at bounding box center [601, 549] width 89 height 29
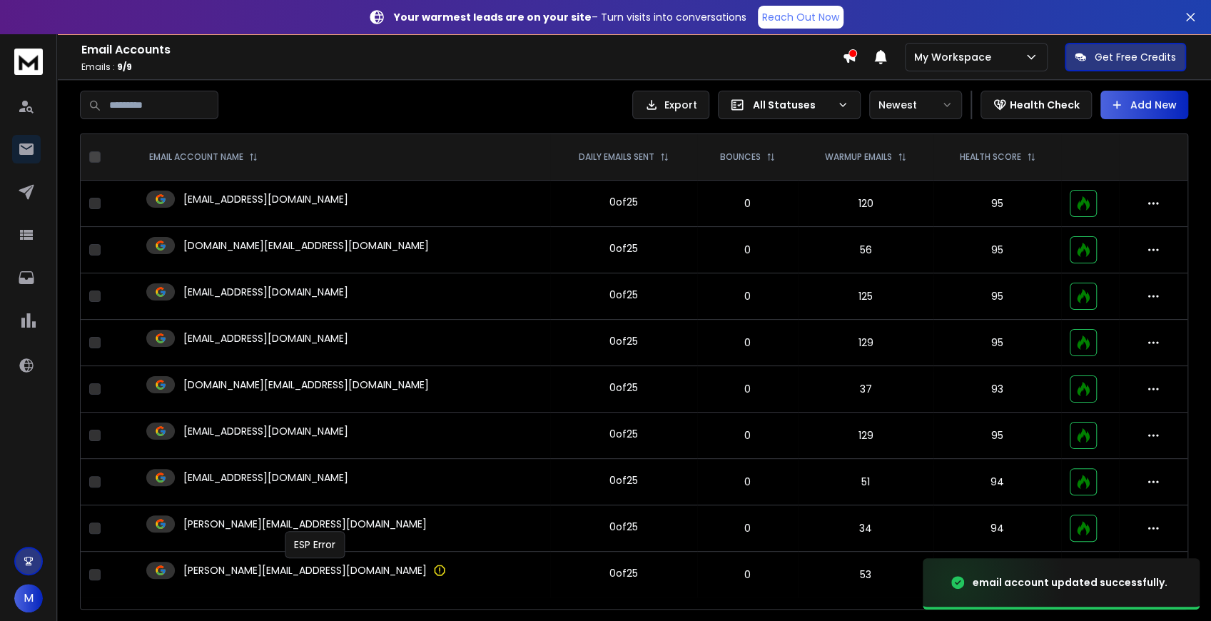
click at [294, 569] on p "[PERSON_NAME][EMAIL_ADDRESS][DOMAIN_NAME]" at bounding box center [304, 570] width 243 height 14
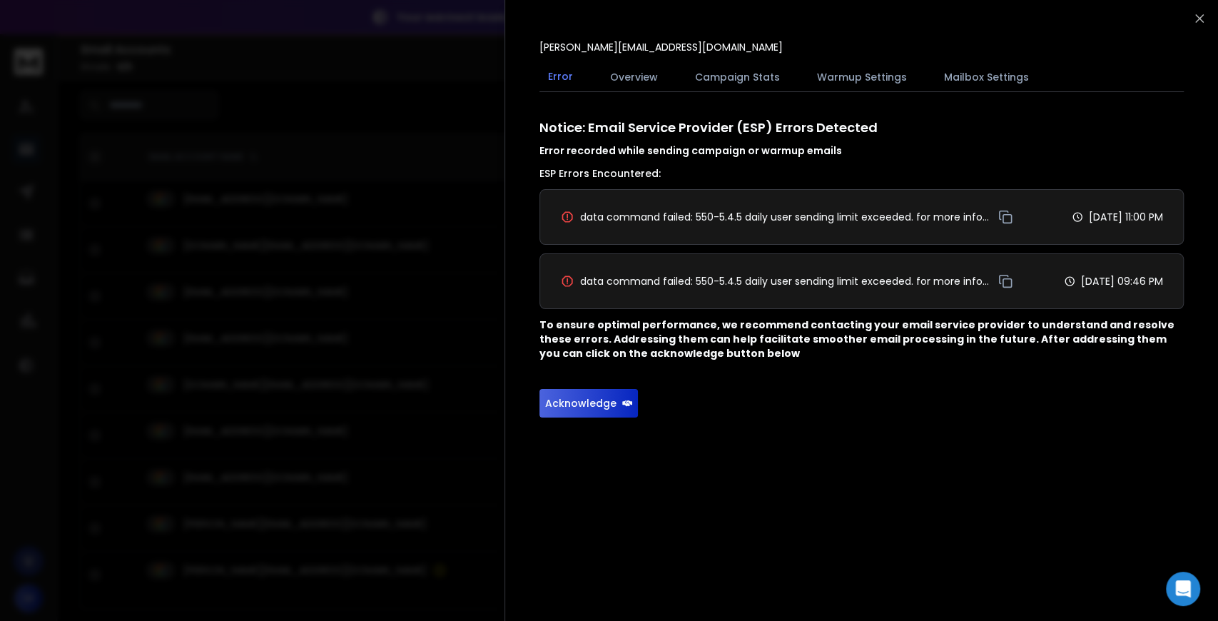
click at [634, 67] on button "Overview" at bounding box center [633, 76] width 65 height 31
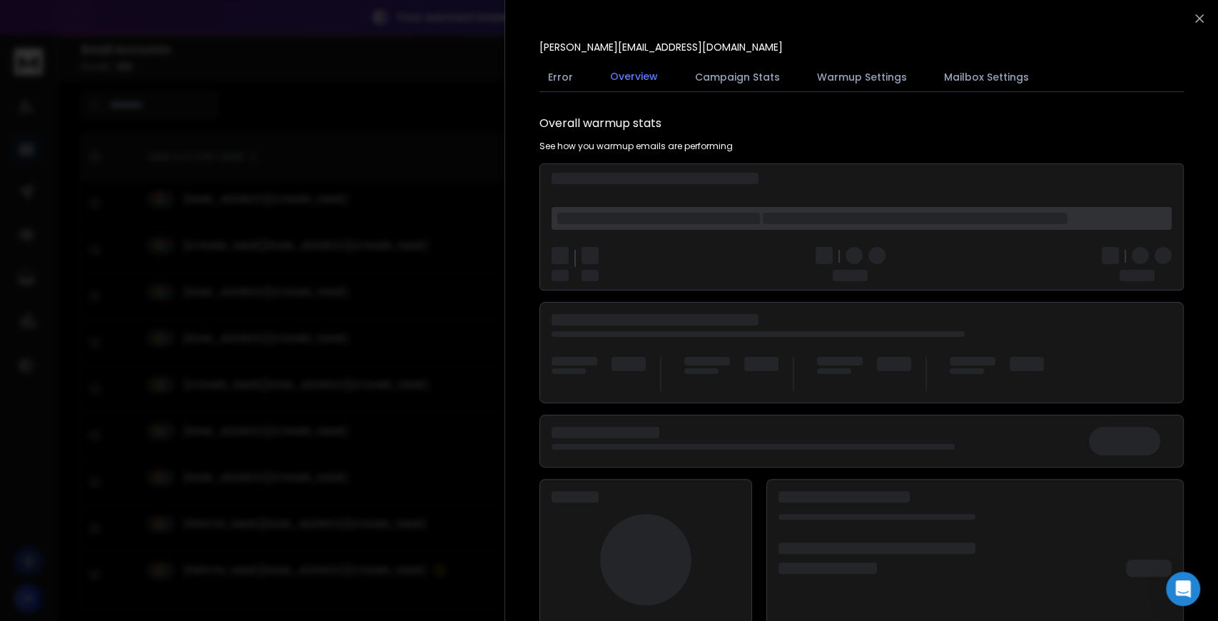
click at [721, 74] on button "Campaign Stats" at bounding box center [737, 76] width 102 height 31
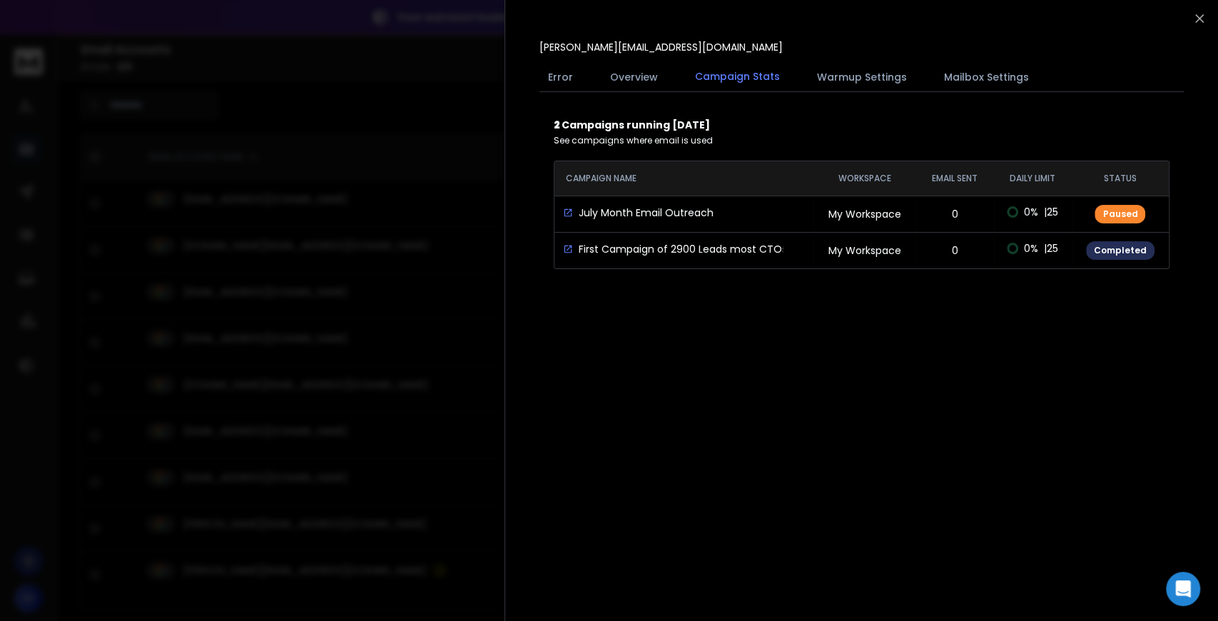
click at [839, 80] on button "Warmup Settings" at bounding box center [861, 76] width 107 height 31
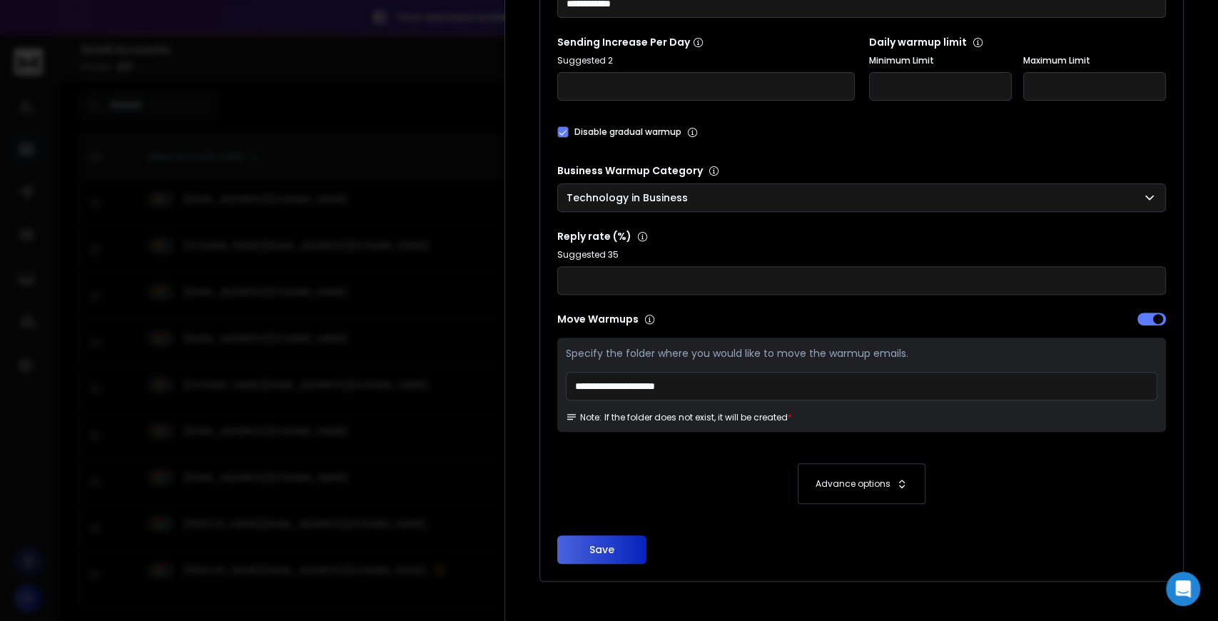
click at [619, 561] on button "Save" at bounding box center [601, 549] width 89 height 29
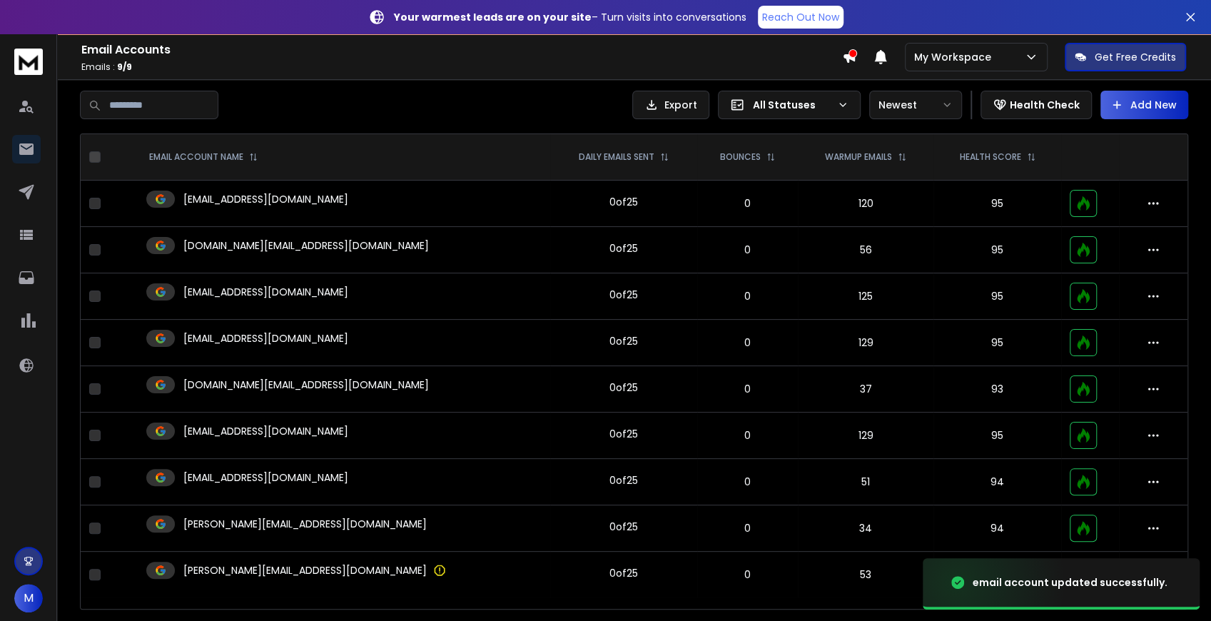
click at [255, 566] on p "[PERSON_NAME][EMAIL_ADDRESS][DOMAIN_NAME]" at bounding box center [304, 570] width 243 height 14
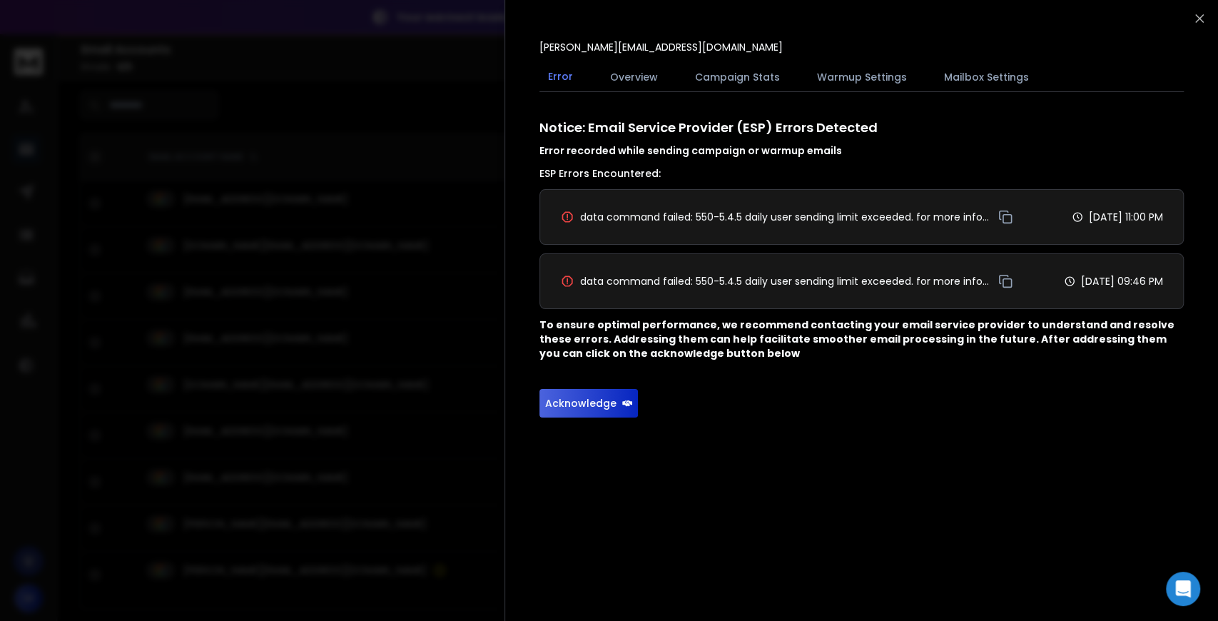
click at [729, 66] on button "Campaign Stats" at bounding box center [737, 76] width 102 height 31
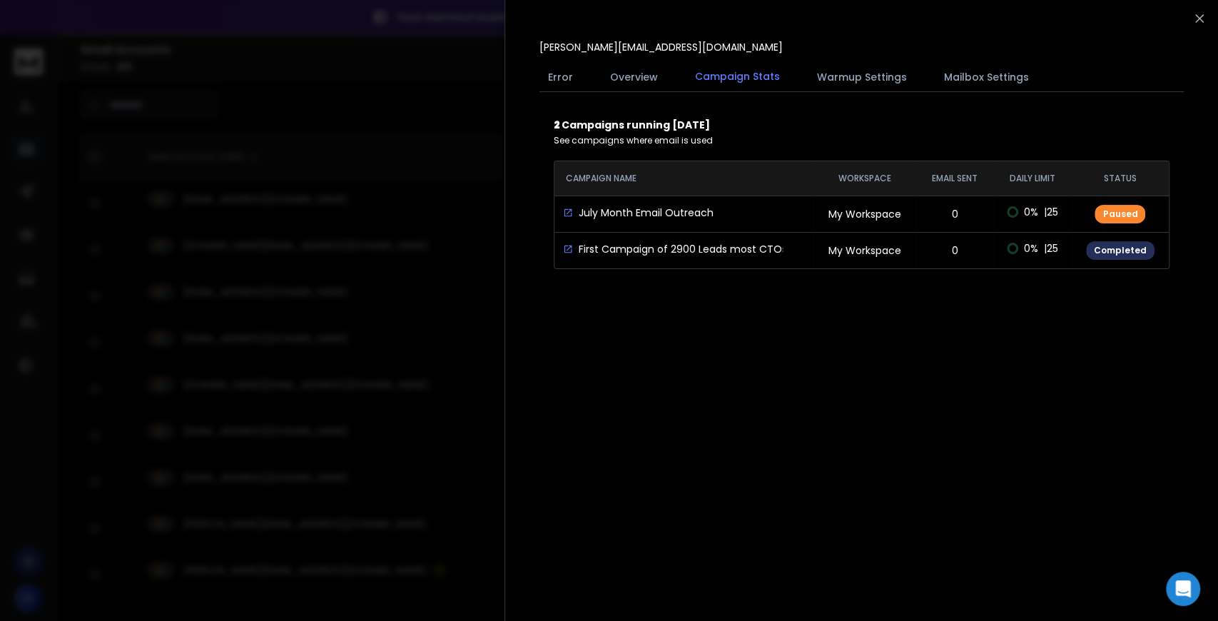
click at [822, 67] on button "Warmup Settings" at bounding box center [861, 76] width 107 height 31
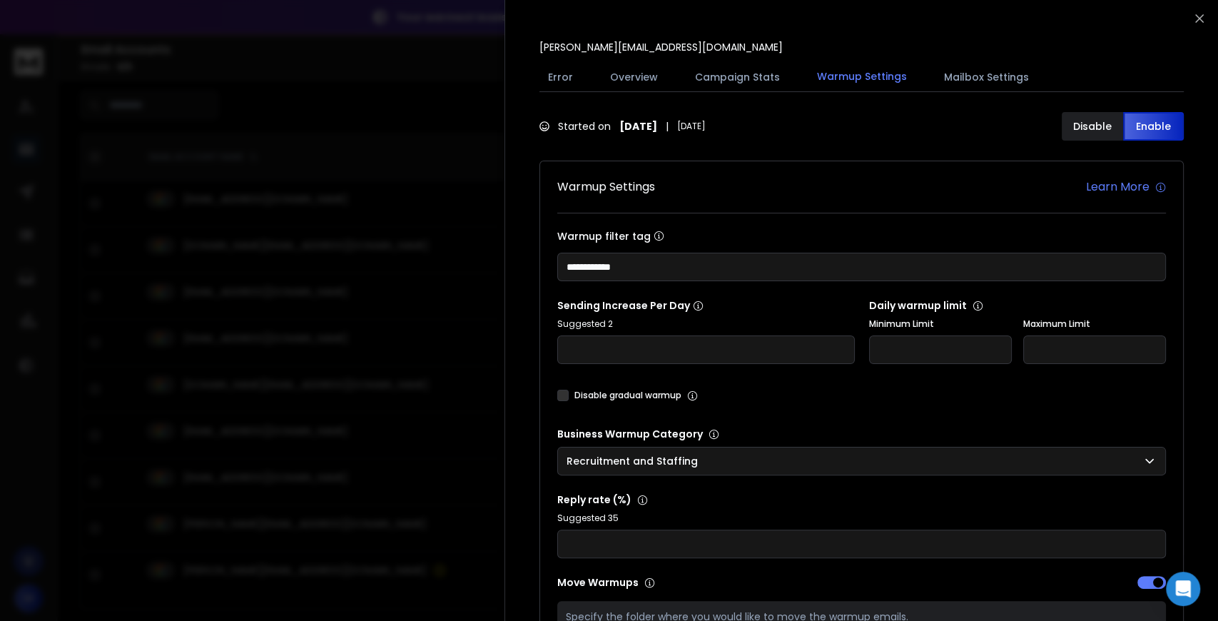
scroll to position [47, 0]
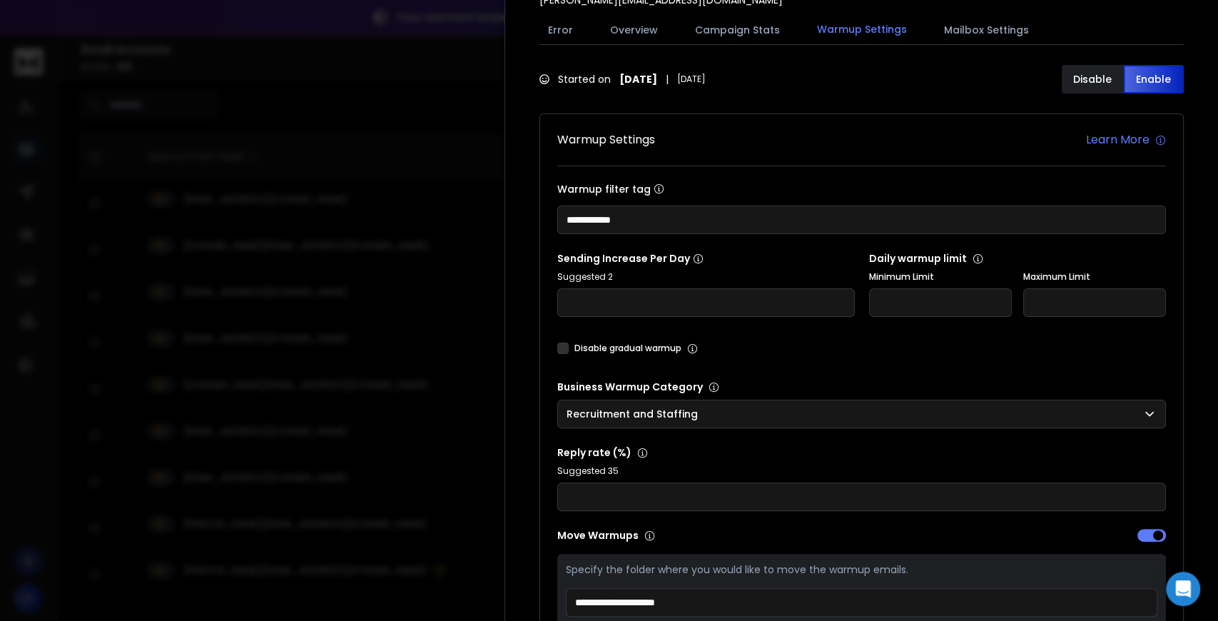
click at [556, 345] on div "**********" at bounding box center [861, 455] width 644 height 684
click at [564, 347] on button "Disable gradual warmup" at bounding box center [562, 347] width 11 height 11
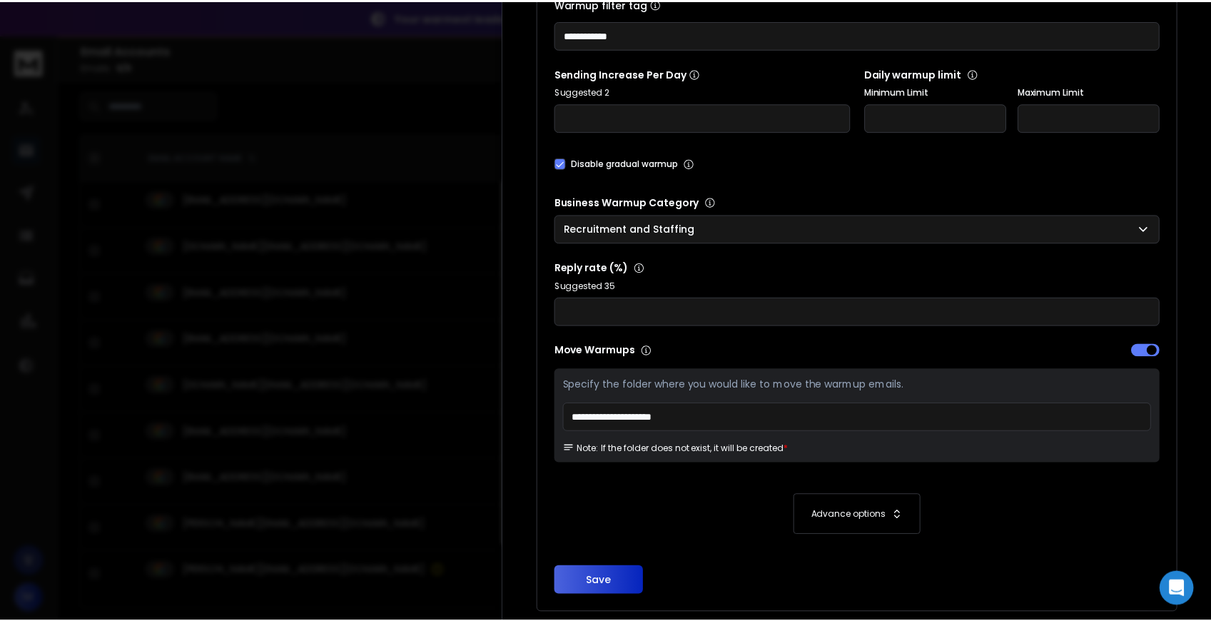
scroll to position [263, 0]
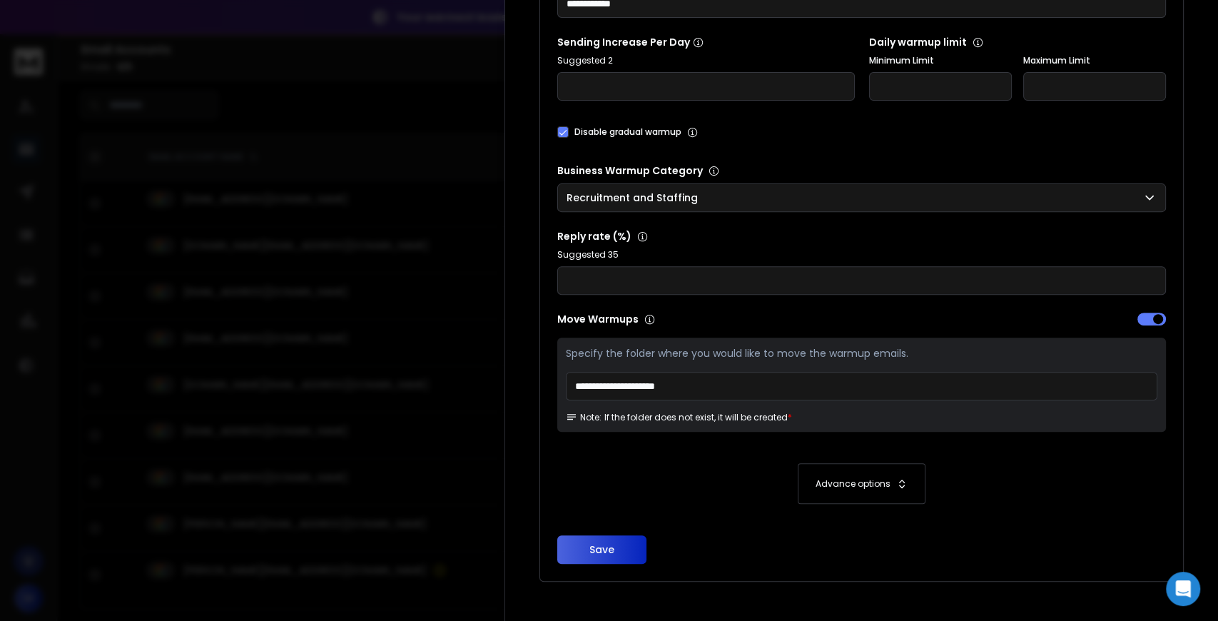
click at [594, 559] on button "Save" at bounding box center [601, 549] width 89 height 29
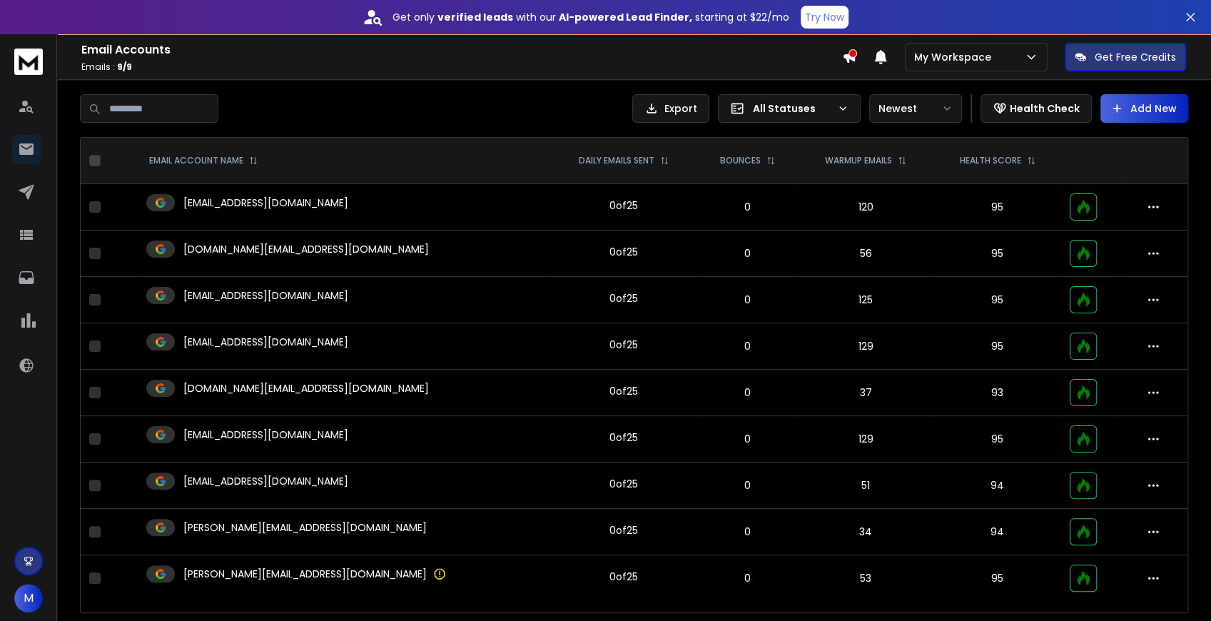
click at [294, 577] on p "[PERSON_NAME][EMAIL_ADDRESS][DOMAIN_NAME]" at bounding box center [304, 573] width 243 height 14
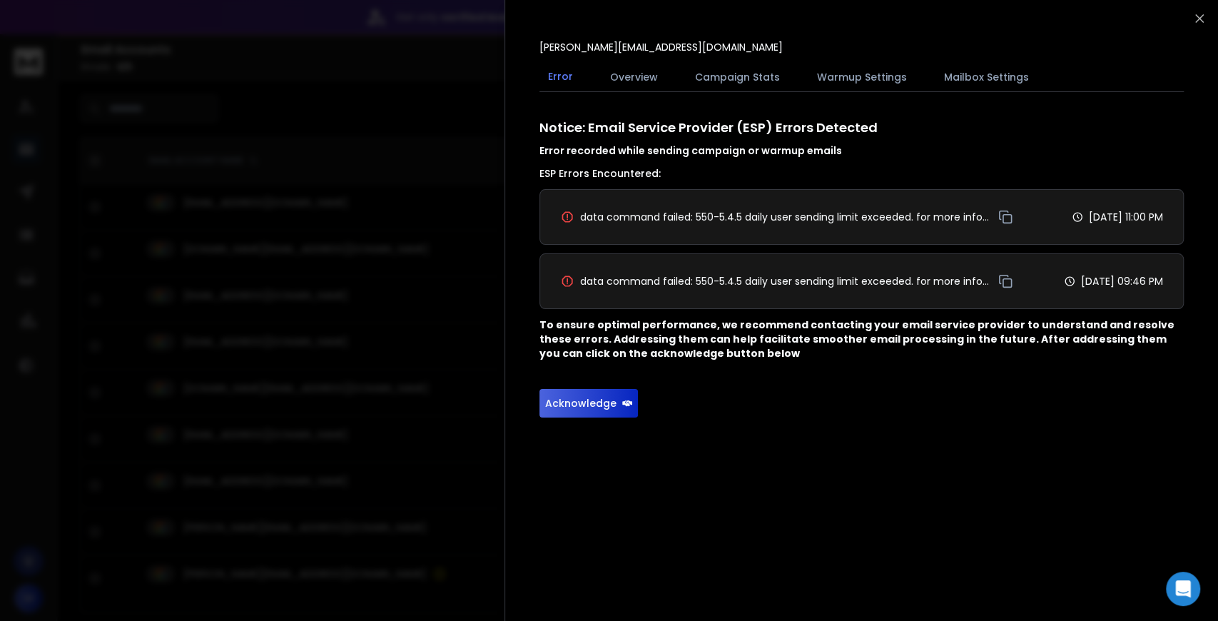
click at [615, 413] on button "Acknowledge" at bounding box center [588, 403] width 98 height 29
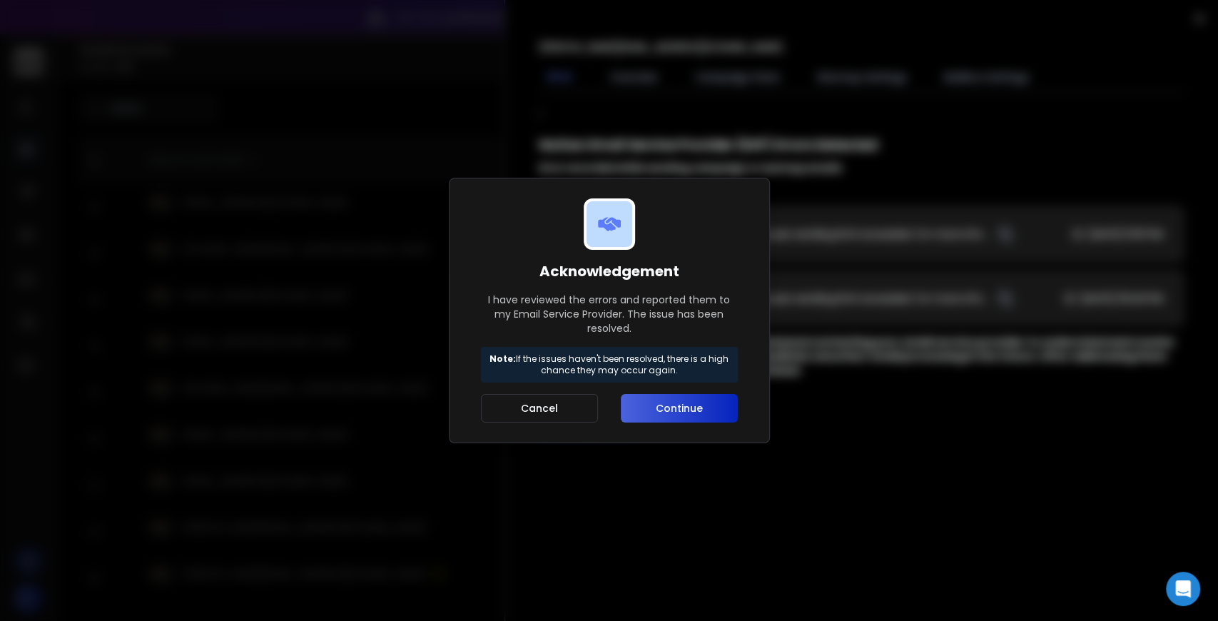
click at [673, 411] on button "Continue" at bounding box center [679, 408] width 116 height 29
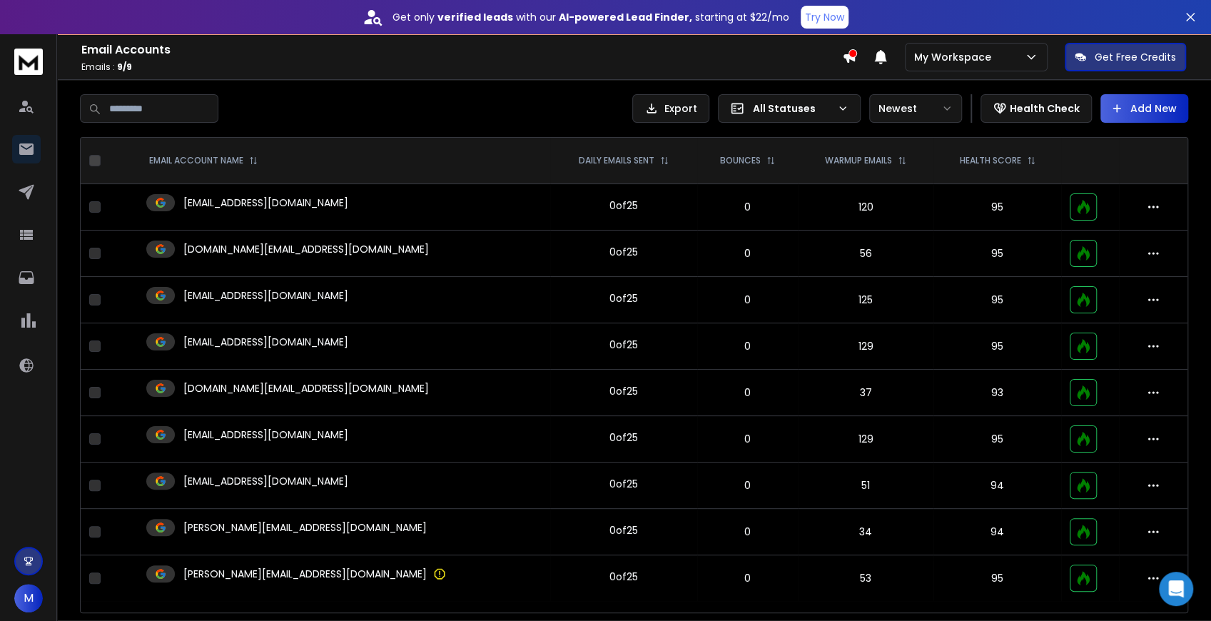
click at [305, 567] on div "[PERSON_NAME][EMAIL_ADDRESS][DOMAIN_NAME]" at bounding box center [343, 573] width 395 height 17
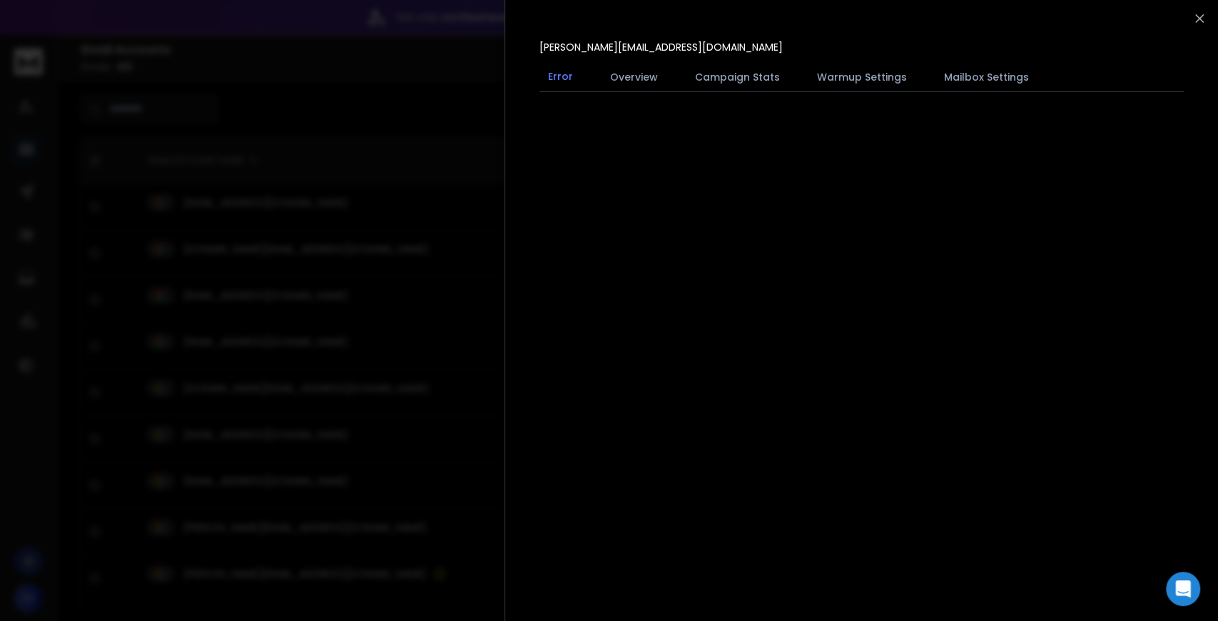
click at [722, 76] on button "Campaign Stats" at bounding box center [737, 76] width 102 height 31
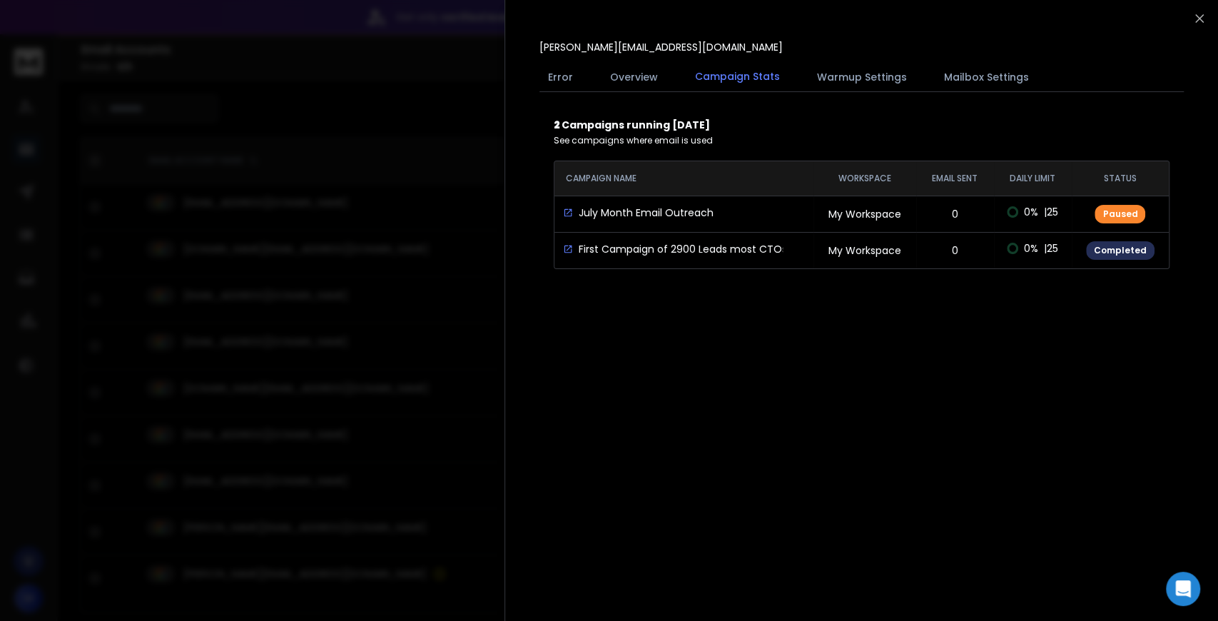
click at [846, 74] on button "Warmup Settings" at bounding box center [861, 76] width 107 height 31
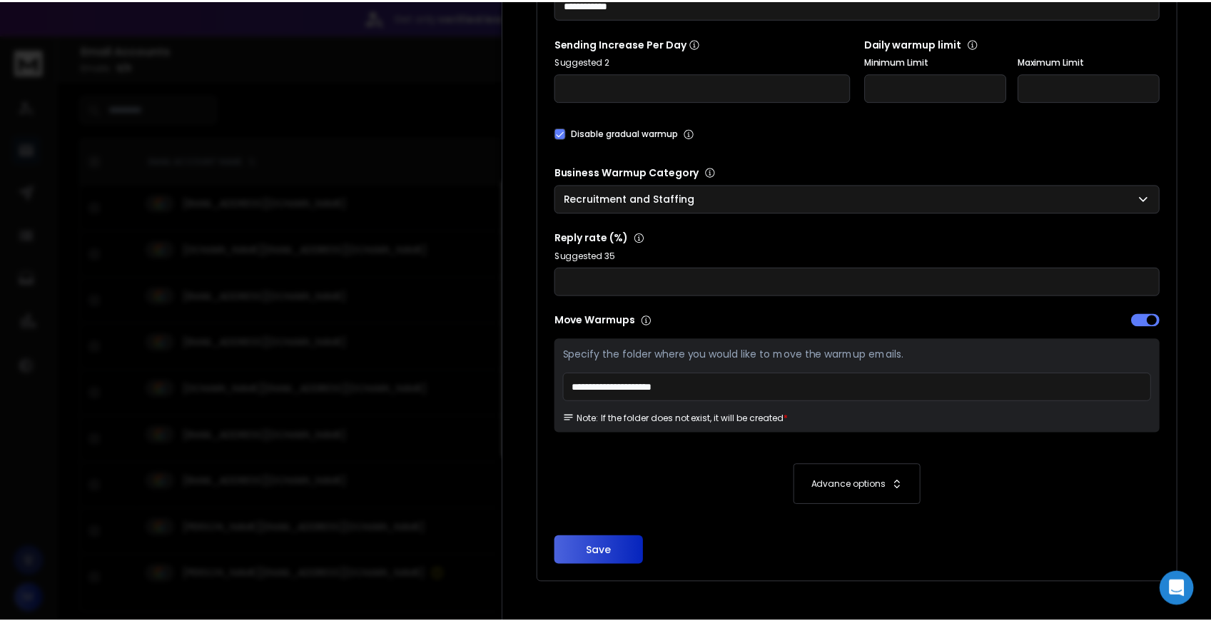
scroll to position [263, 0]
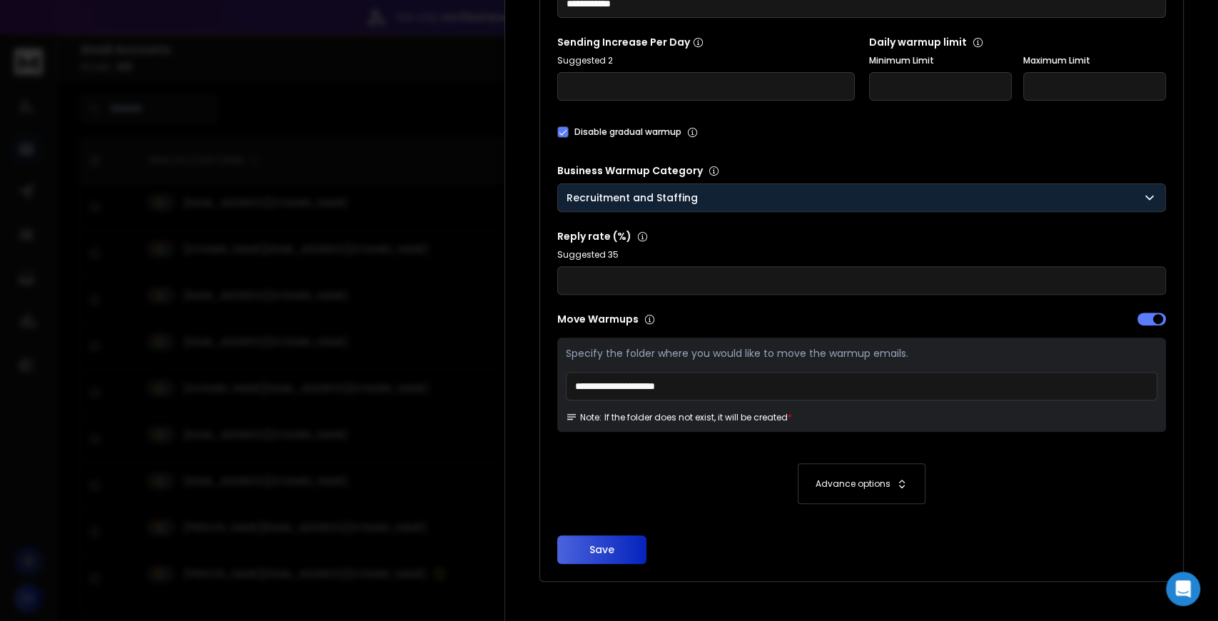
click at [649, 200] on p "Recruitment and Staffing" at bounding box center [634, 197] width 137 height 14
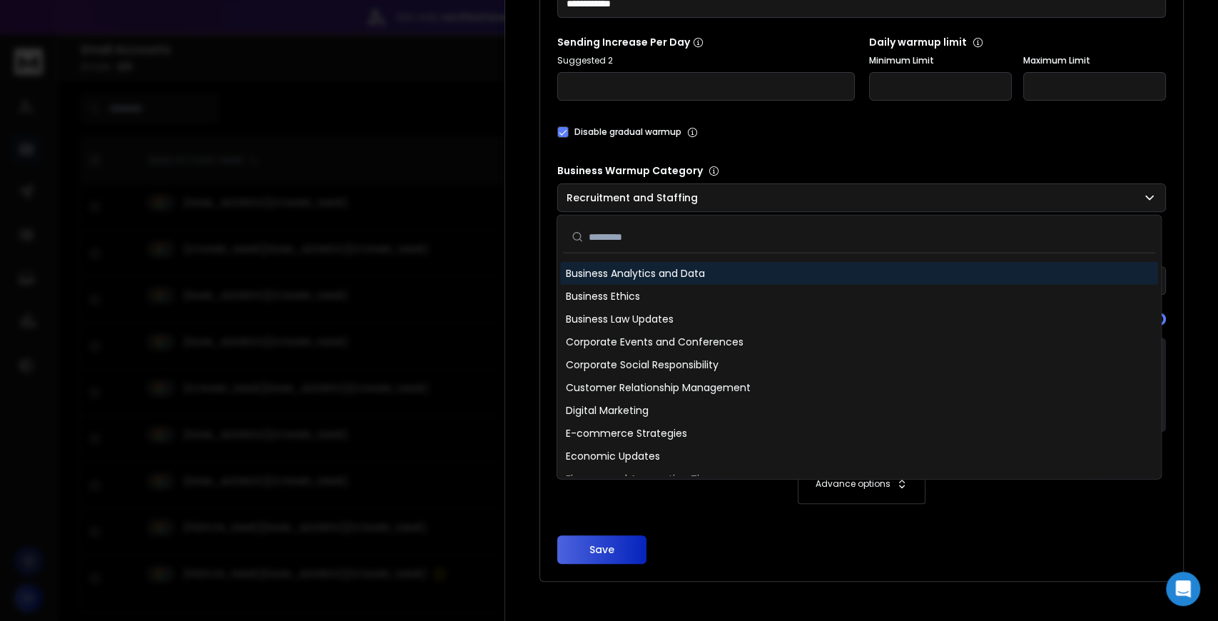
click at [641, 239] on input "text" at bounding box center [868, 236] width 558 height 31
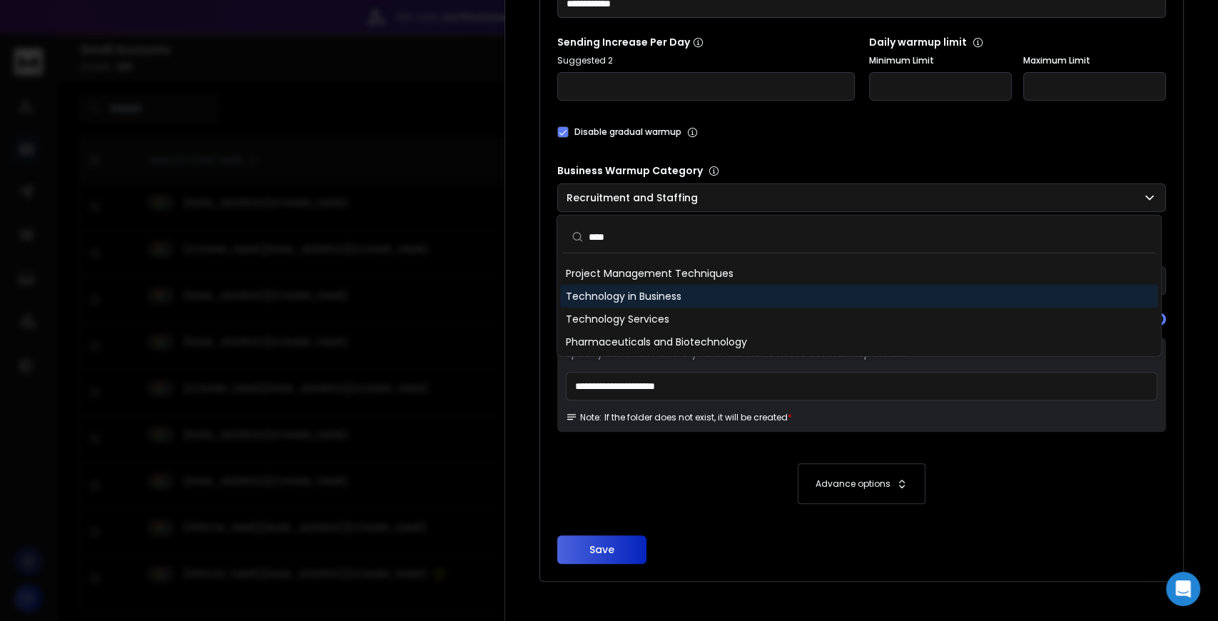
type input "****"
click at [643, 304] on div "Technology in Business" at bounding box center [859, 296] width 598 height 23
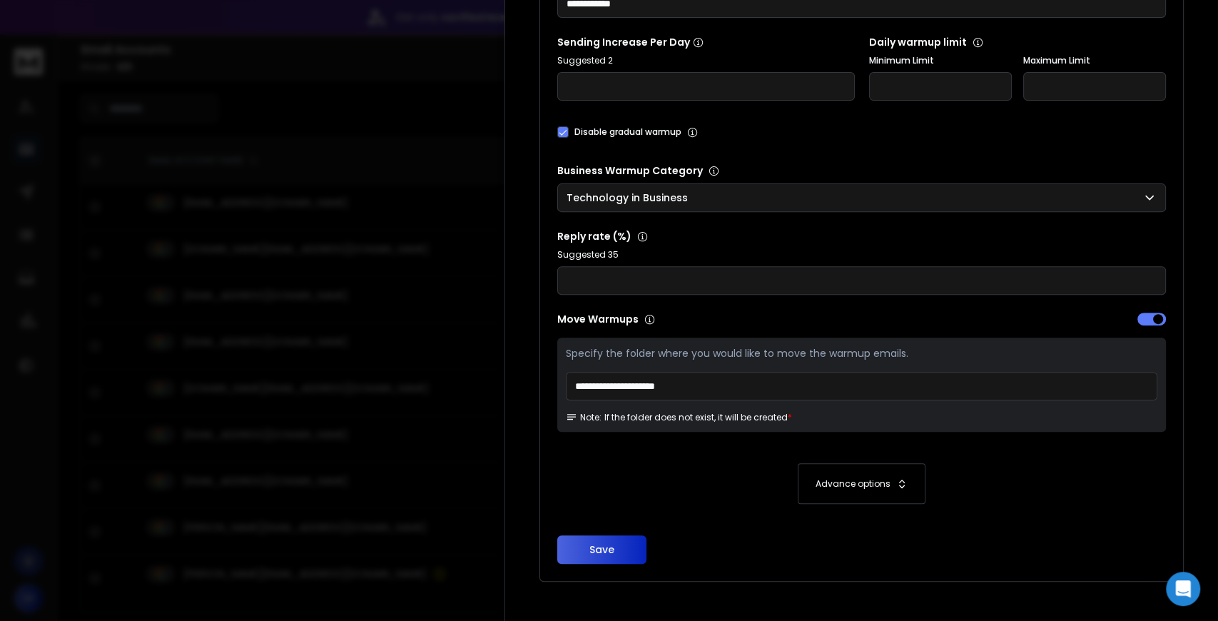
click at [585, 556] on button "Save" at bounding box center [601, 549] width 89 height 29
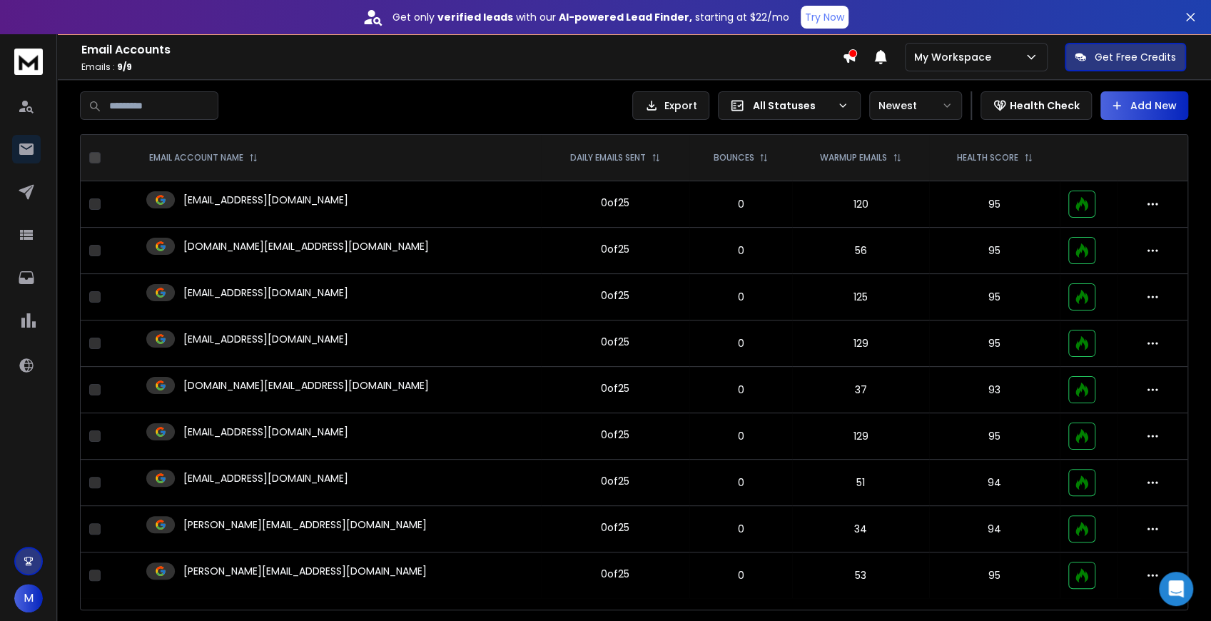
scroll to position [4, 0]
click at [30, 196] on icon at bounding box center [26, 191] width 17 height 17
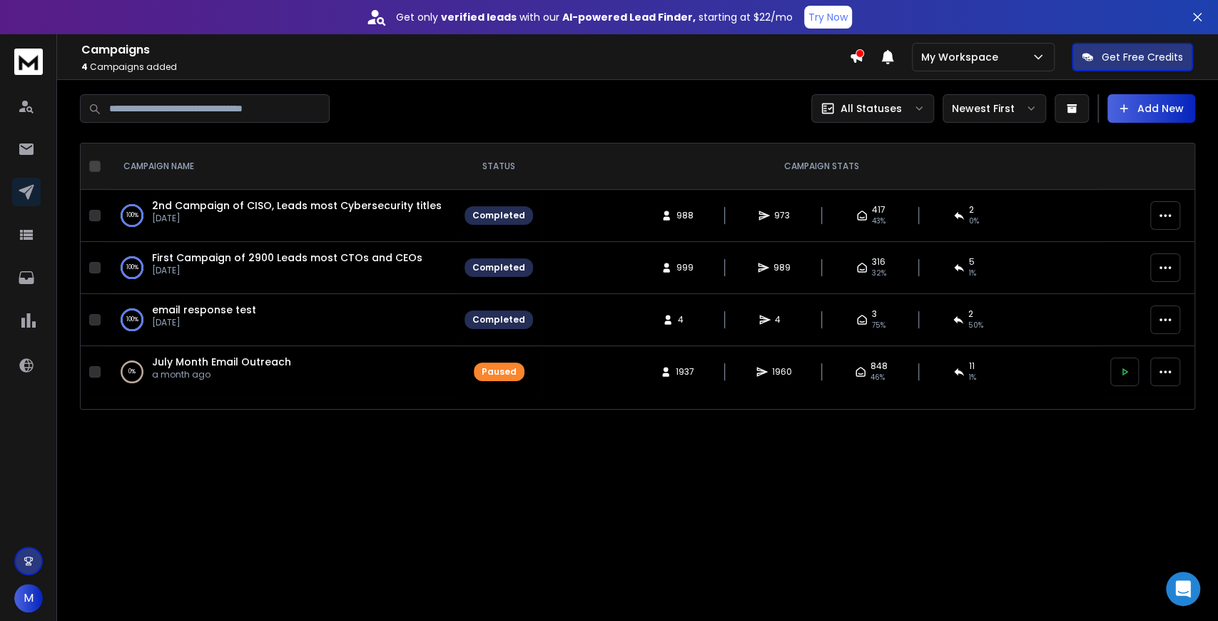
click at [320, 205] on span "2nd Campaign of CISO, Leads most Cybersecurity titles" at bounding box center [297, 205] width 290 height 14
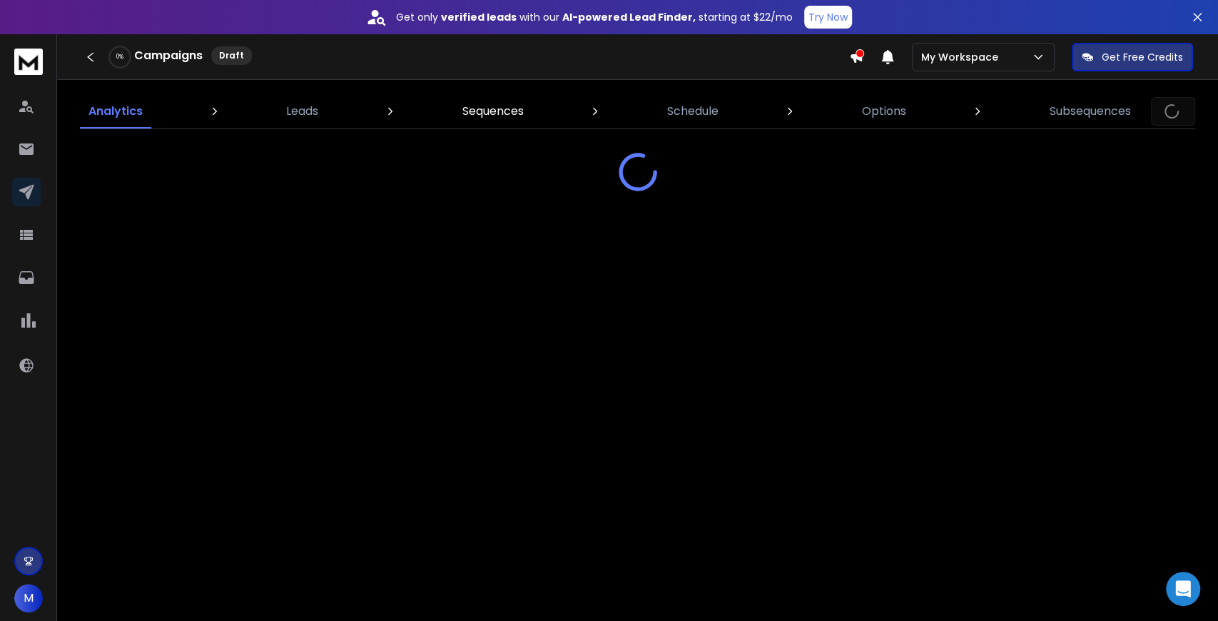
click at [457, 116] on link "Sequences" at bounding box center [492, 111] width 78 height 34
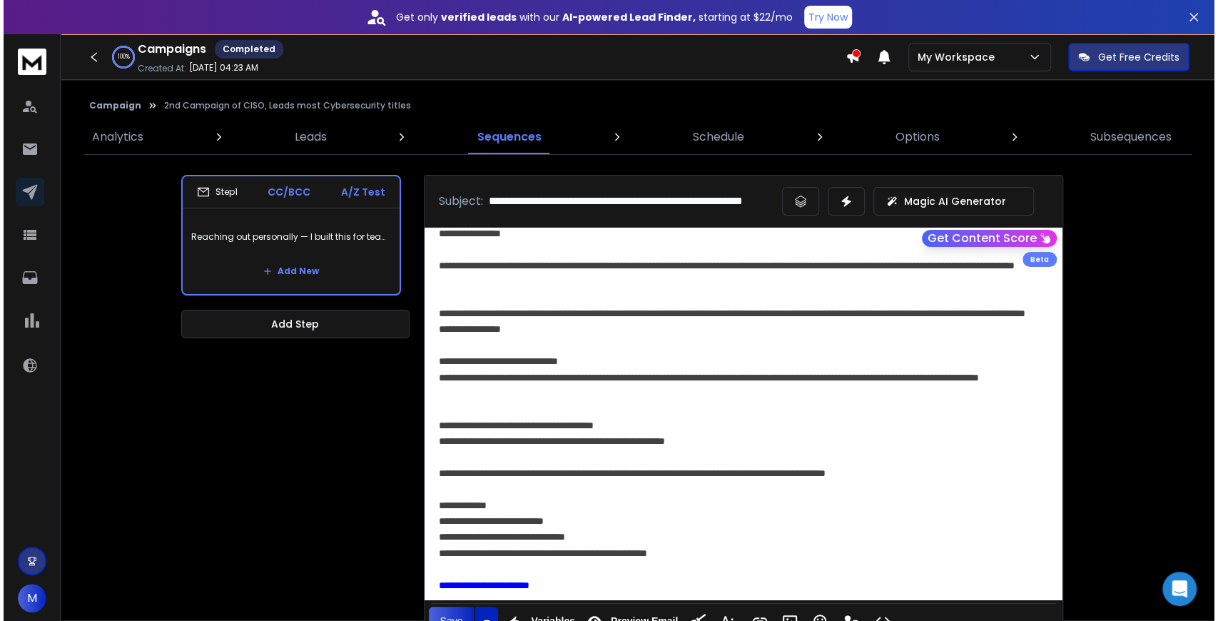
scroll to position [24, 0]
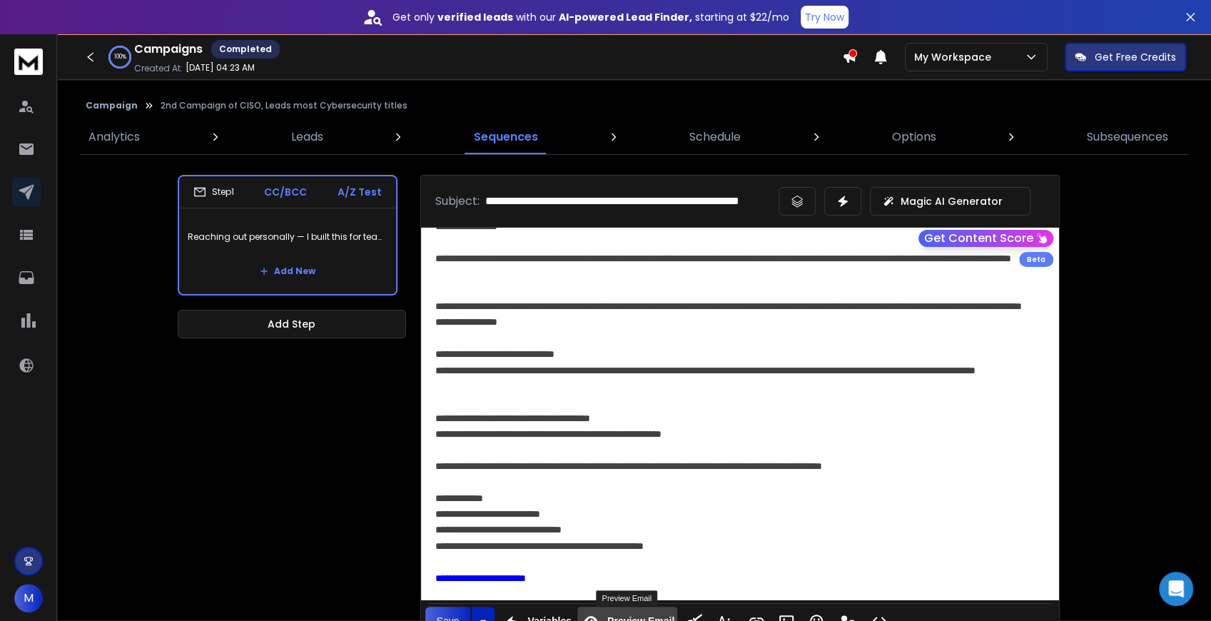
click at [641, 612] on div "Preview Email" at bounding box center [627, 621] width 100 height 24
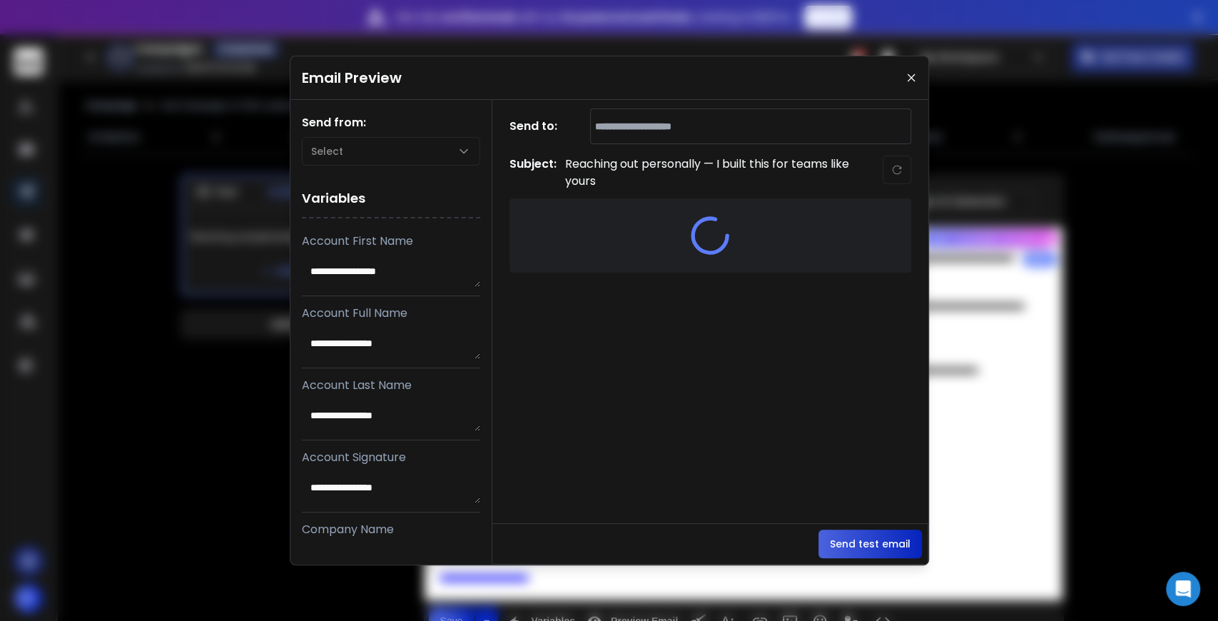
type textarea "**********"
type textarea "*****"
type textarea "******"
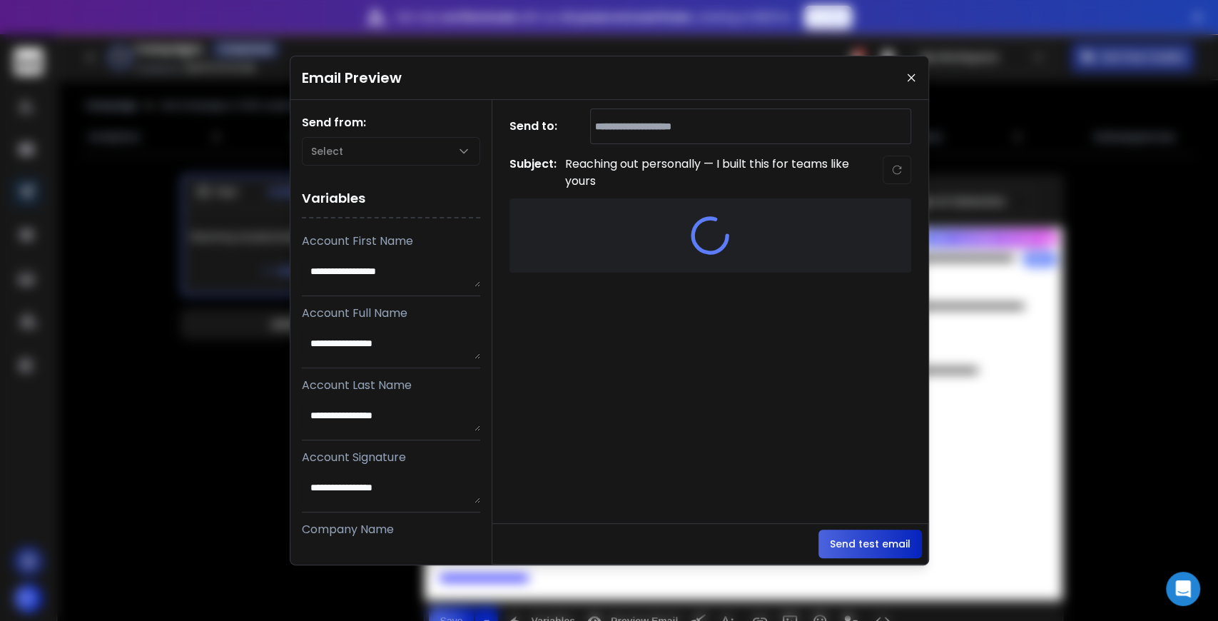
type textarea "********"
type textarea "**********"
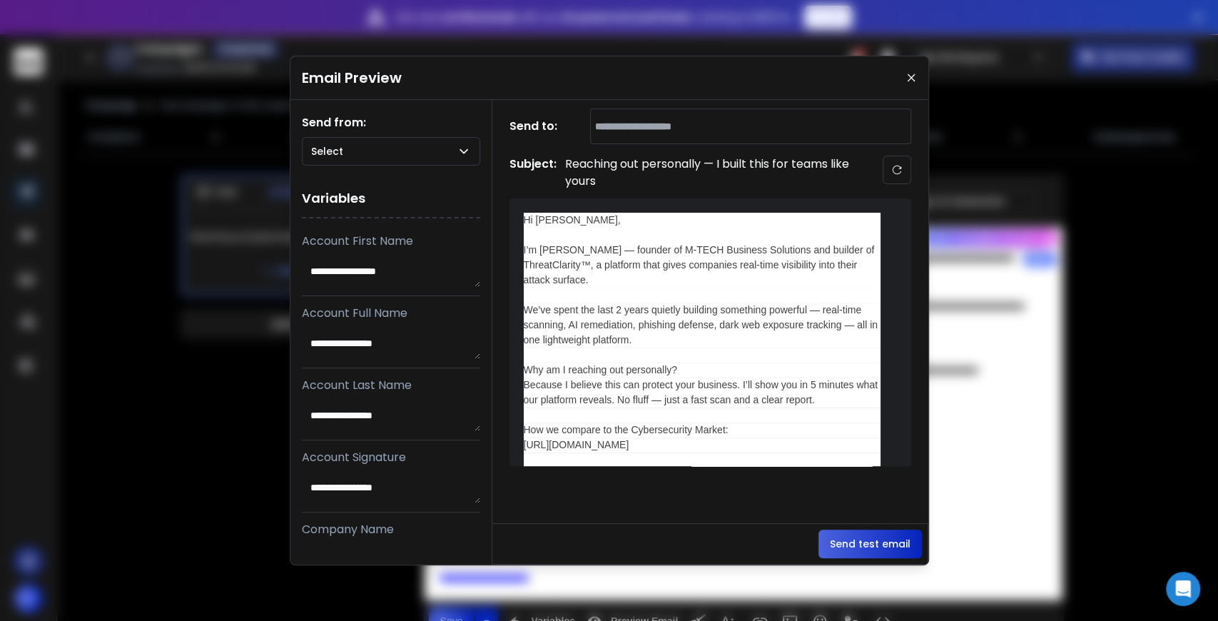
type textarea "*******"
type textarea "*********"
type textarea "*"
type textarea "*******"
click at [654, 126] on input at bounding box center [750, 126] width 311 height 26
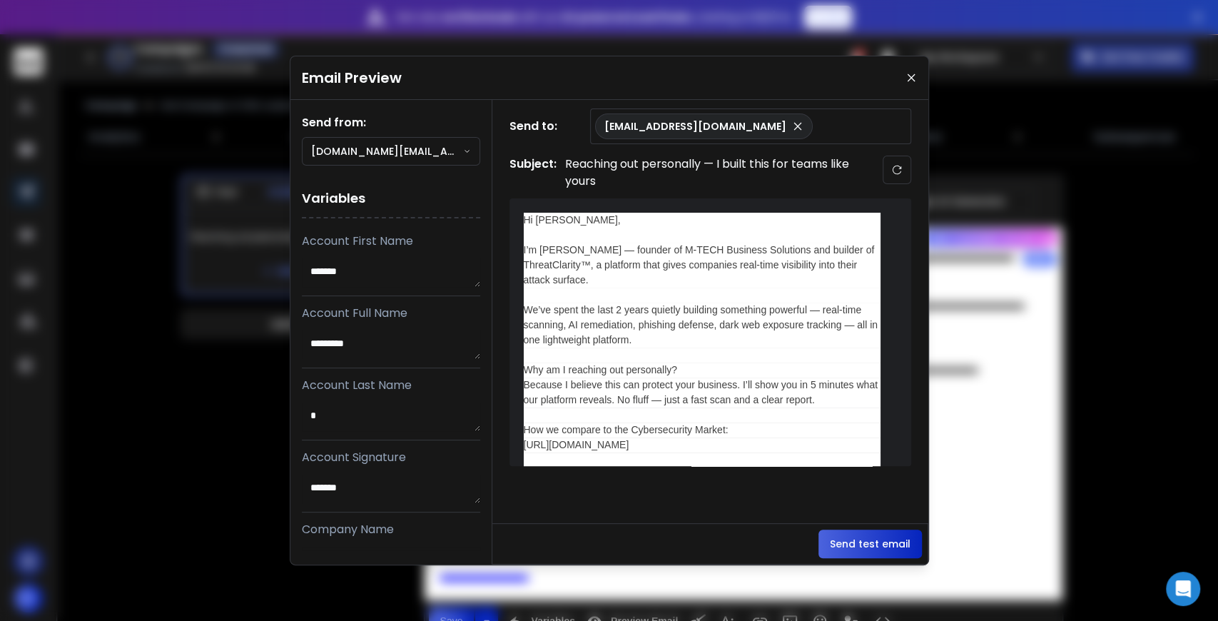
click at [872, 552] on button "Send test email" at bounding box center [869, 543] width 103 height 29
click at [916, 73] on icon at bounding box center [910, 77] width 11 height 11
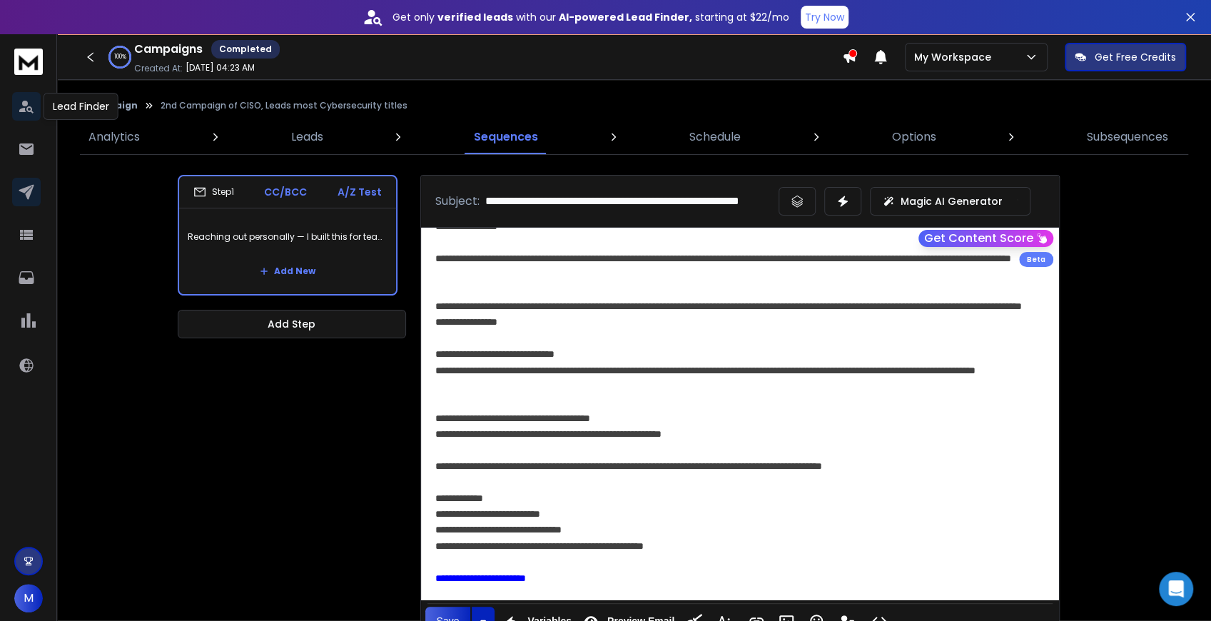
click at [24, 113] on icon at bounding box center [26, 106] width 17 height 17
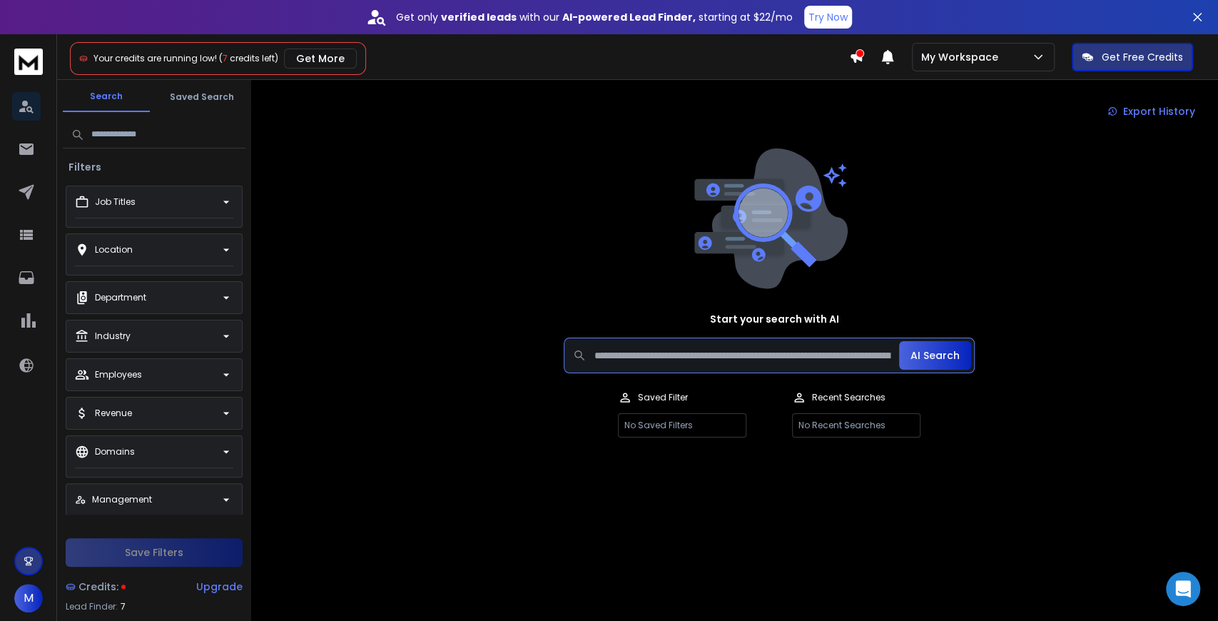
click at [743, 350] on textarea at bounding box center [742, 355] width 296 height 29
type textarea "**********"
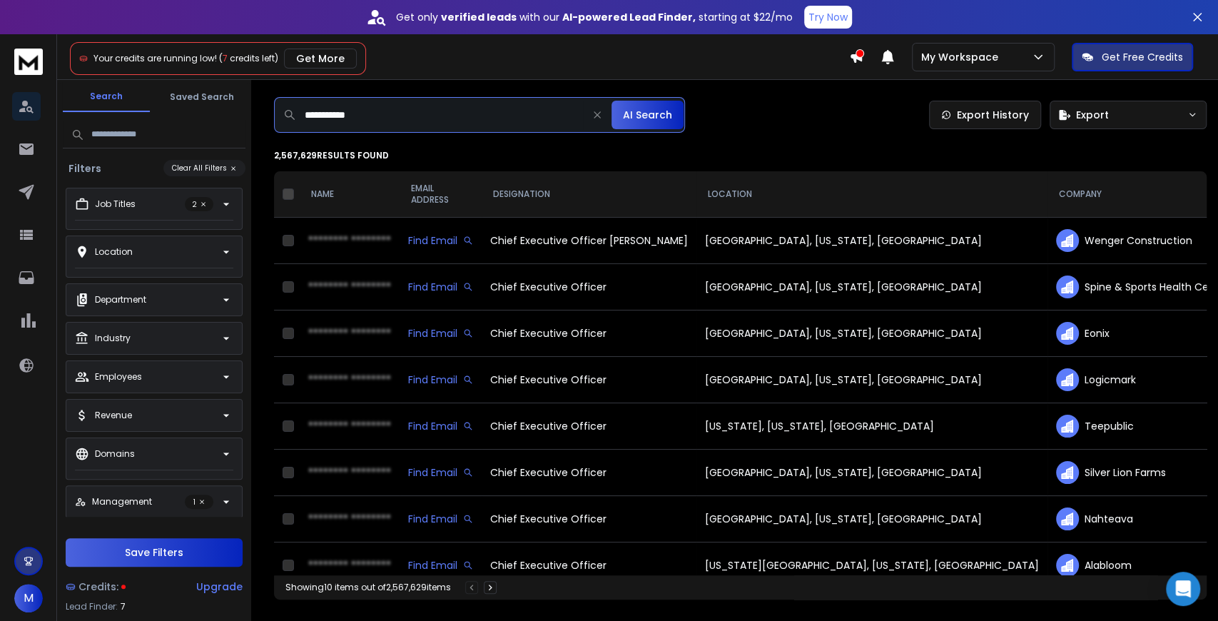
click at [223, 203] on icon at bounding box center [226, 204] width 6 height 3
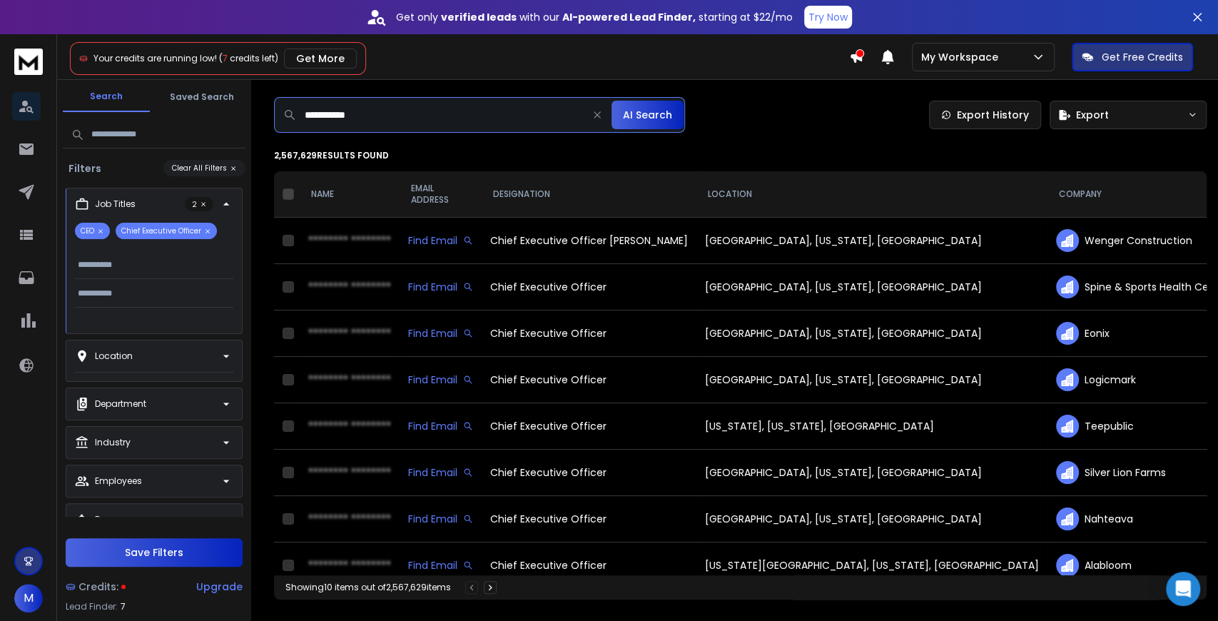
click at [223, 203] on icon at bounding box center [226, 204] width 14 height 14
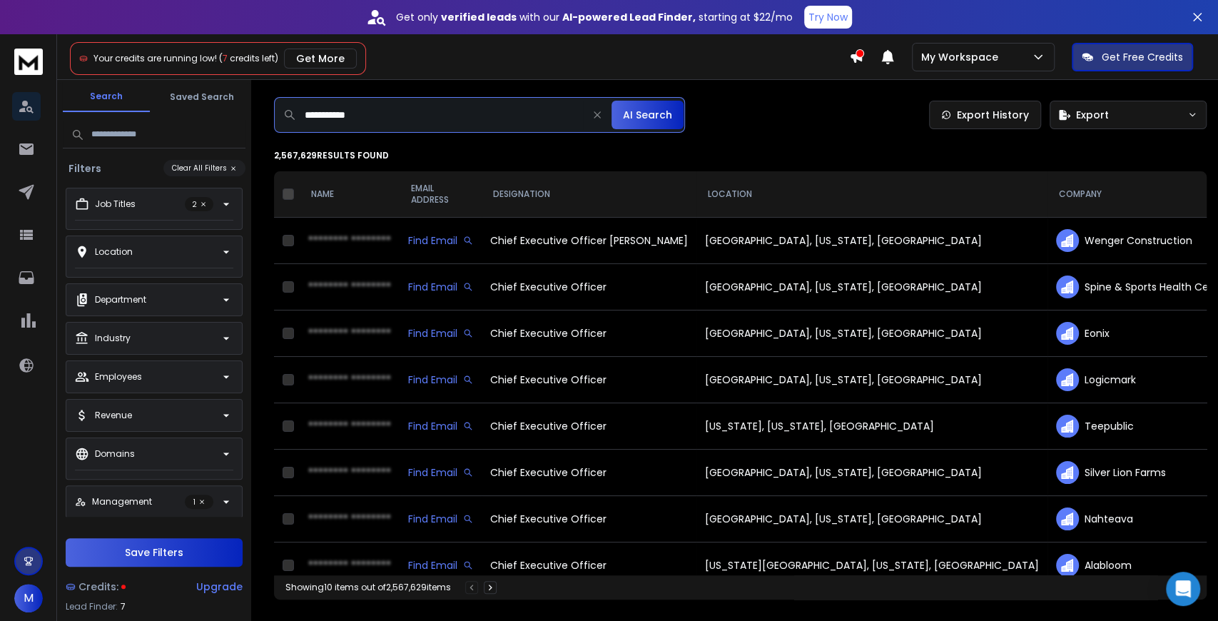
click at [470, 121] on textarea "**********" at bounding box center [444, 115] width 278 height 29
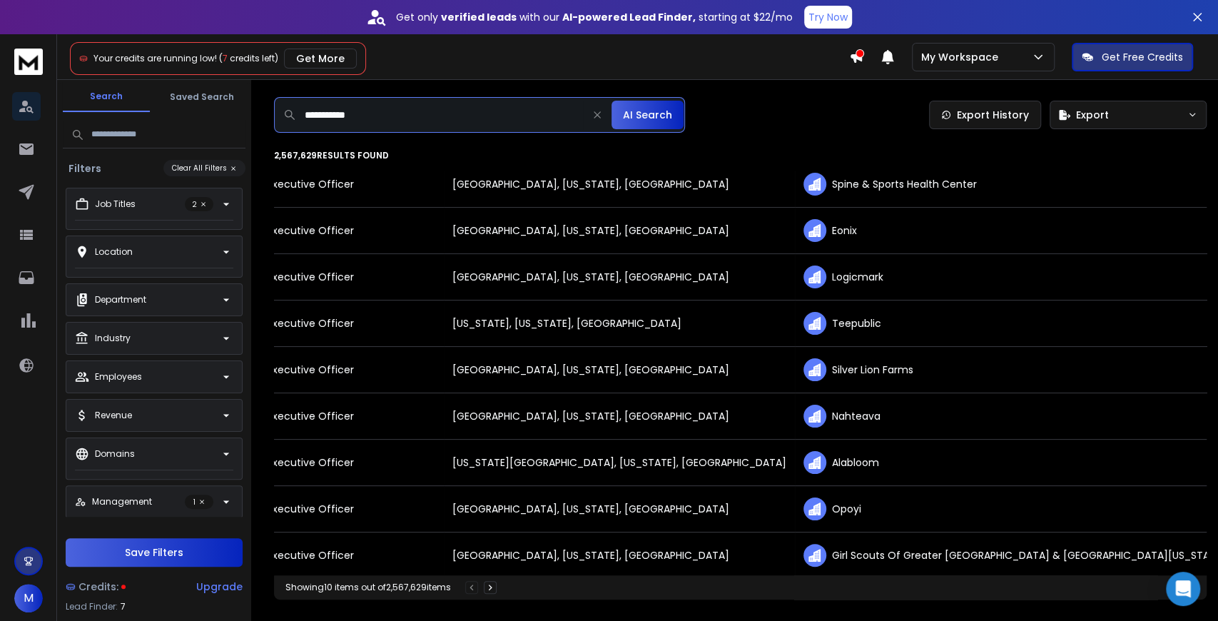
scroll to position [107, 0]
